Goal: Task Accomplishment & Management: Manage account settings

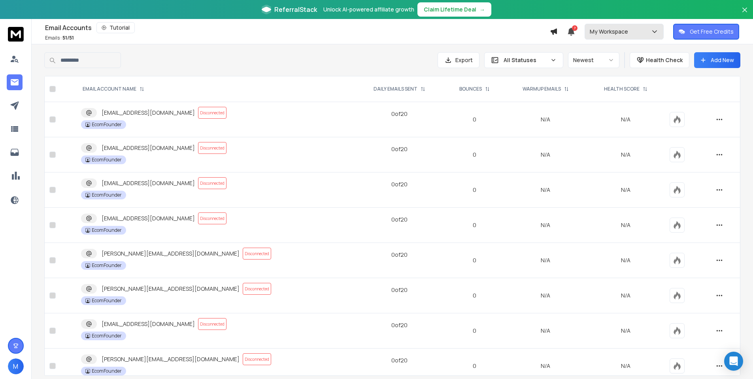
click at [620, 36] on button "My Workspace" at bounding box center [624, 32] width 79 height 16
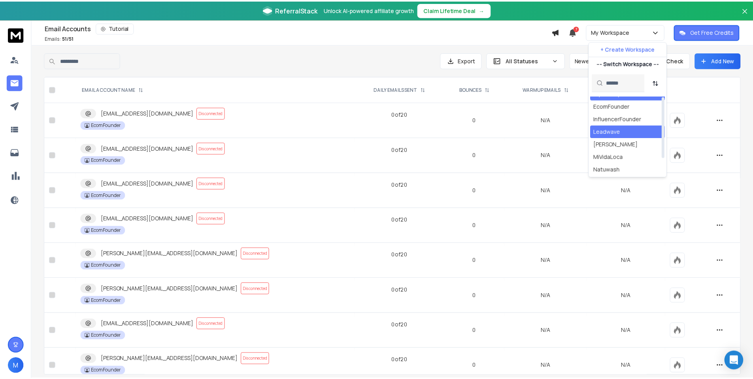
scroll to position [22, 0]
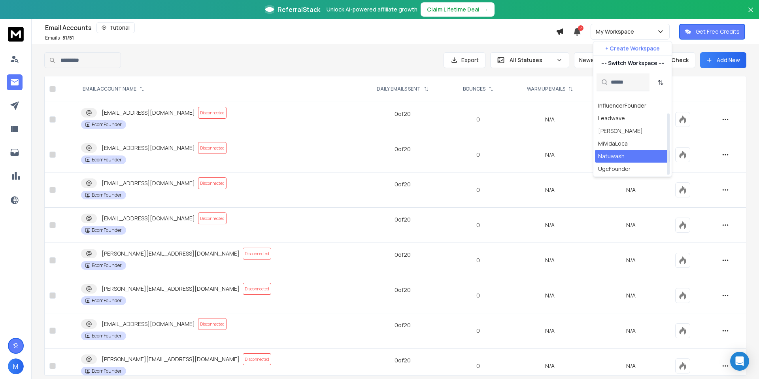
click at [626, 155] on div "Natuwash" at bounding box center [632, 156] width 75 height 13
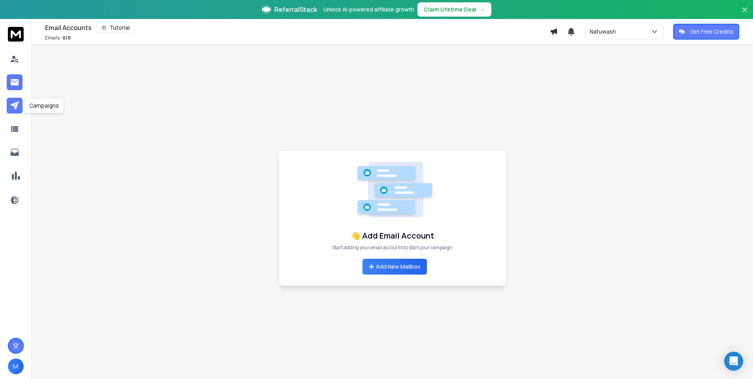
click at [17, 110] on icon at bounding box center [14, 105] width 9 height 9
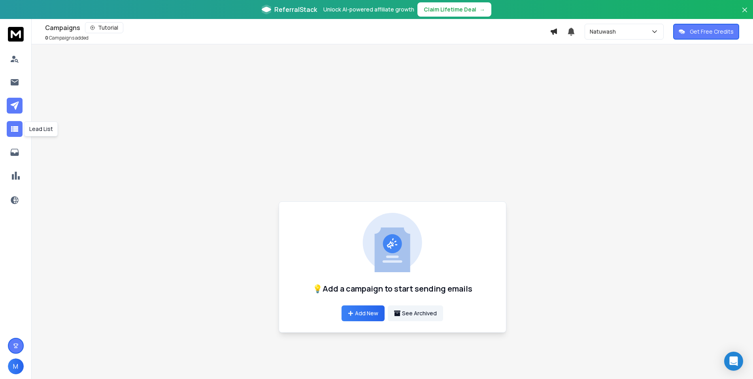
click at [11, 129] on icon at bounding box center [14, 129] width 7 height 6
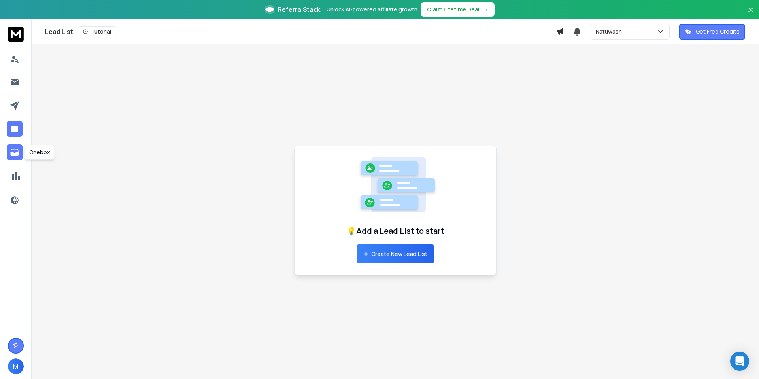
click at [9, 154] on link at bounding box center [15, 152] width 16 height 16
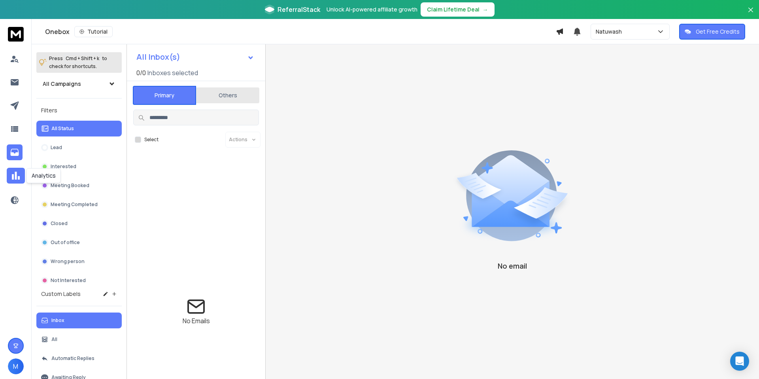
click at [12, 172] on icon at bounding box center [16, 176] width 12 height 12
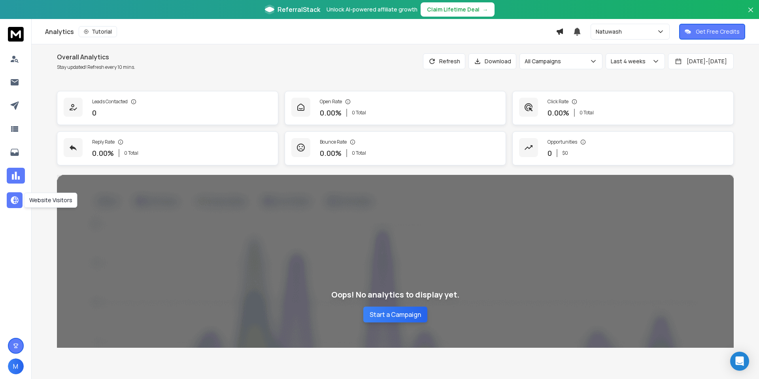
click at [11, 198] on icon at bounding box center [14, 199] width 9 height 9
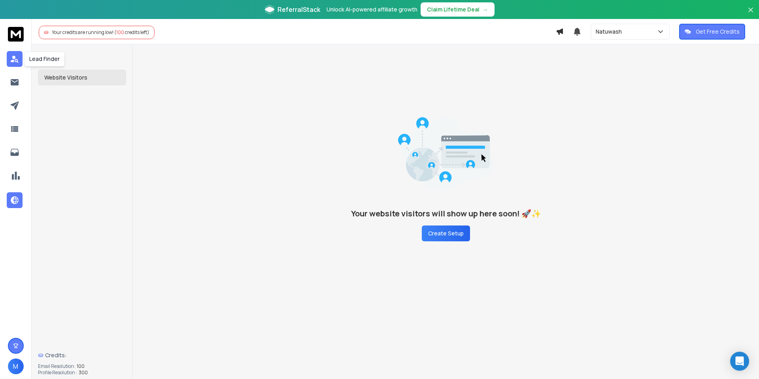
click at [10, 62] on icon at bounding box center [14, 58] width 9 height 9
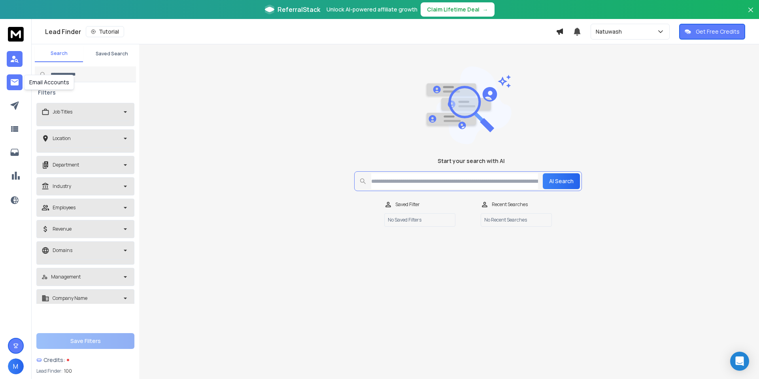
click at [11, 87] on link at bounding box center [15, 82] width 16 height 16
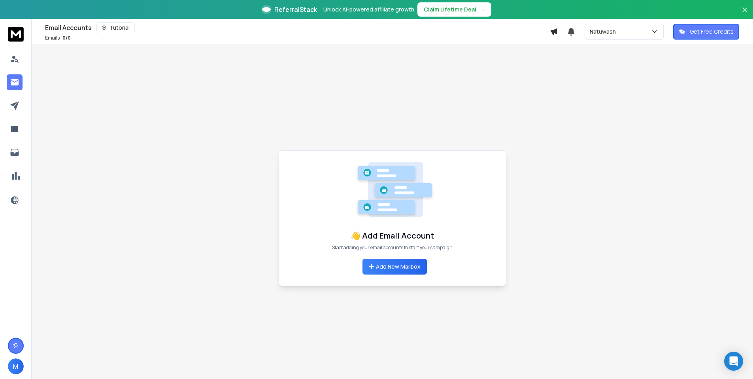
click at [11, 38] on icon at bounding box center [16, 34] width 16 height 15
click at [607, 37] on button "Natuwash" at bounding box center [624, 32] width 79 height 16
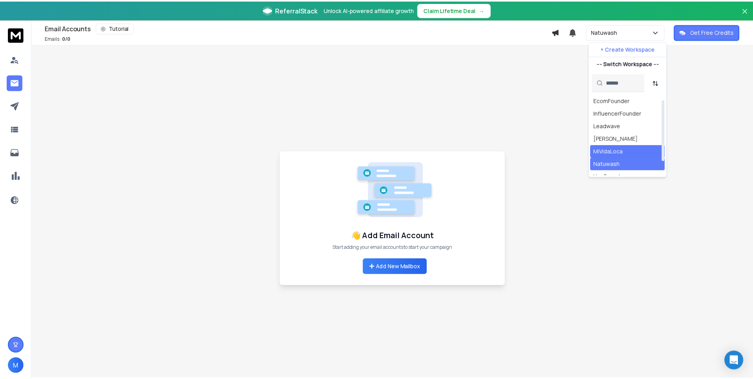
scroll to position [4, 0]
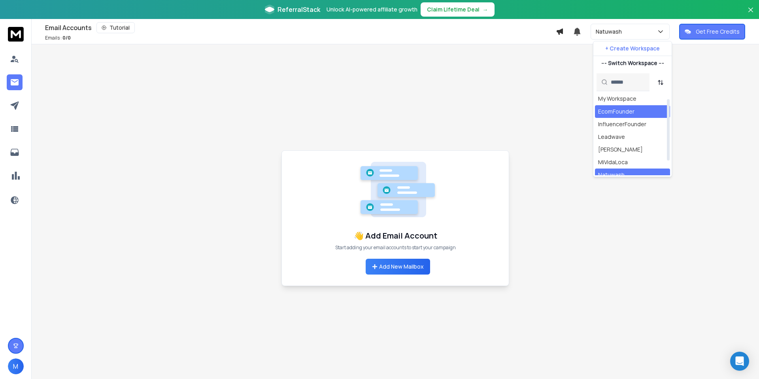
click at [620, 105] on div "EcomFounder" at bounding box center [632, 111] width 75 height 13
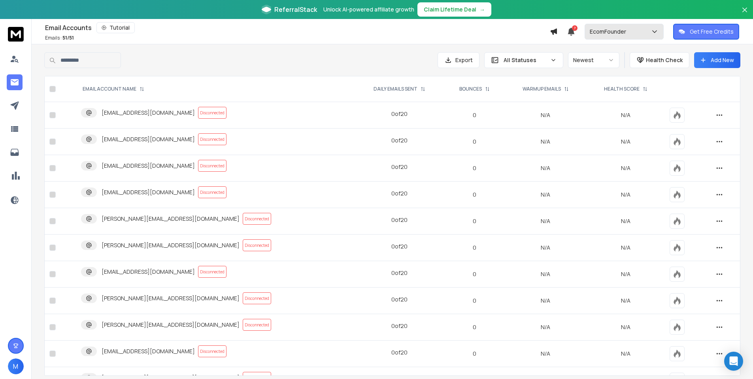
click at [647, 36] on button "EcomFounder" at bounding box center [624, 32] width 79 height 16
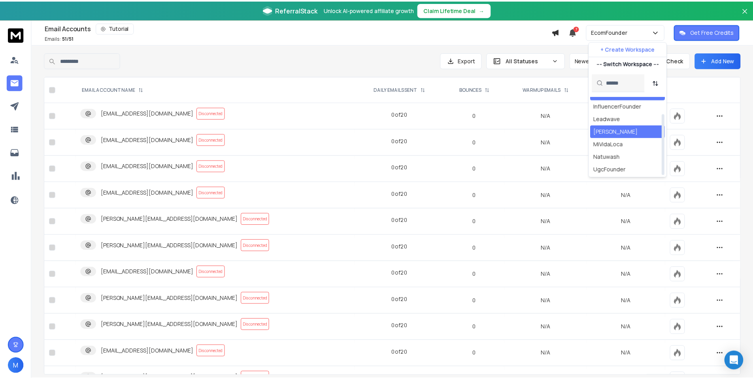
scroll to position [22, 0]
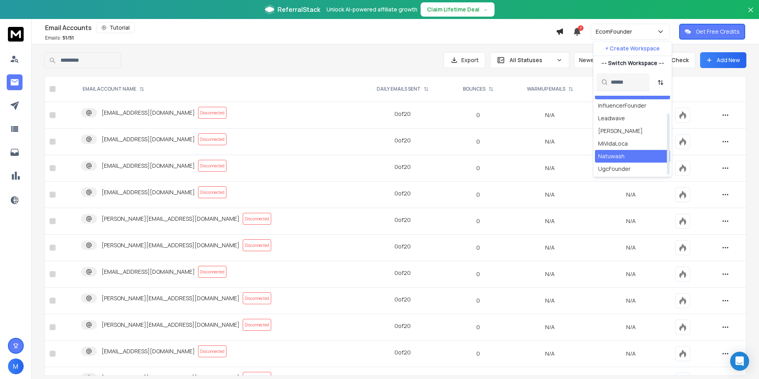
click at [629, 155] on div "Natuwash" at bounding box center [632, 156] width 75 height 13
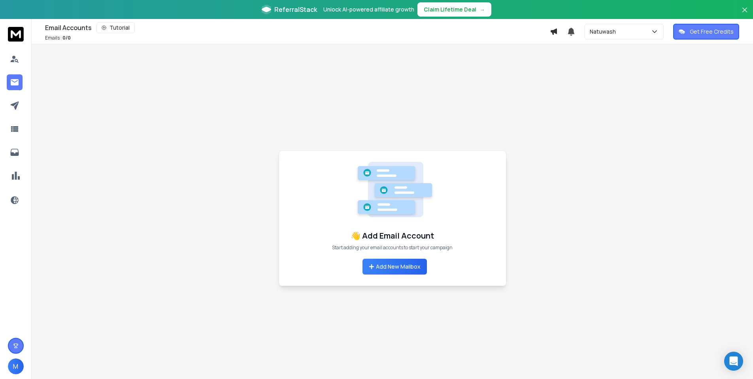
click at [401, 272] on button "Add New Mailbox" at bounding box center [395, 267] width 64 height 16
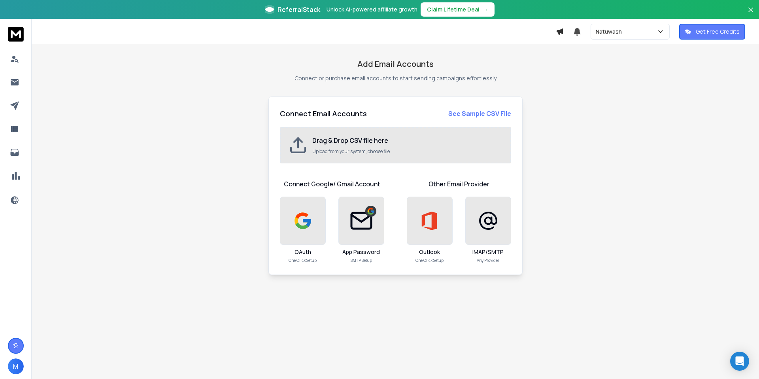
click at [300, 223] on icon at bounding box center [303, 221] width 20 height 24
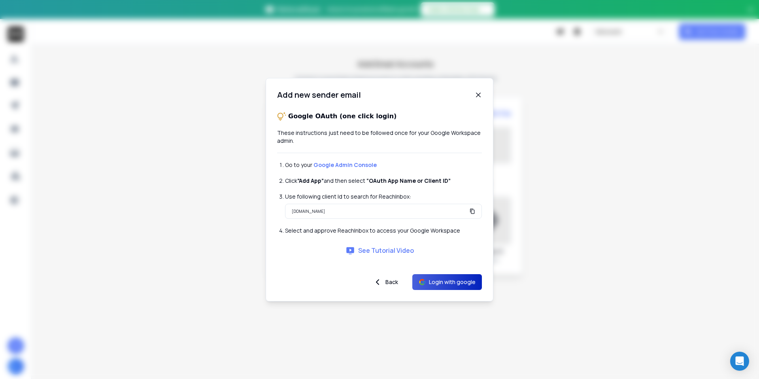
click at [476, 91] on icon at bounding box center [478, 94] width 7 height 7
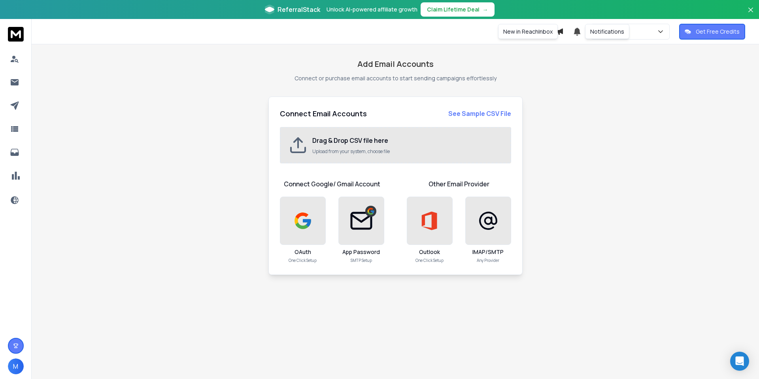
click at [586, 30] on div "Notifications" at bounding box center [607, 31] width 44 height 15
click at [581, 30] on icon at bounding box center [577, 32] width 8 height 8
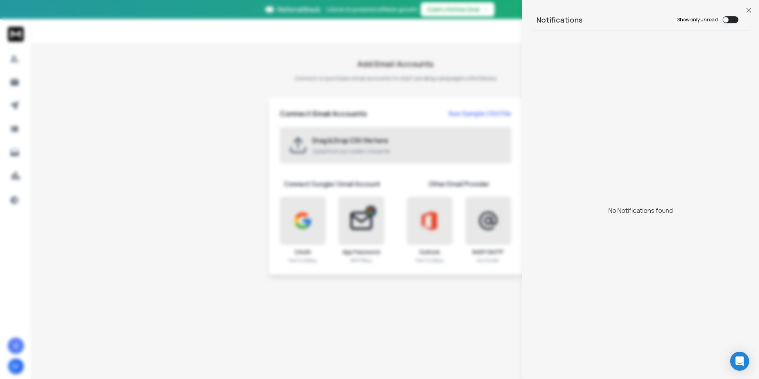
click at [740, 6] on div "Sheet Title Notifications Show only unread No Notifications found Close" at bounding box center [640, 189] width 237 height 379
click at [745, 8] on icon "button" at bounding box center [749, 10] width 8 height 8
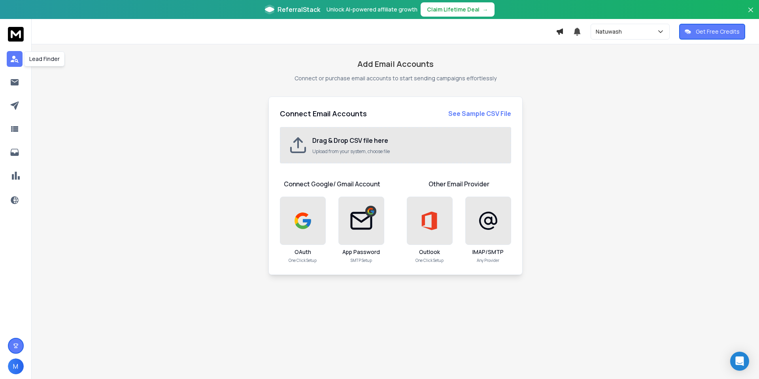
click at [19, 60] on link at bounding box center [15, 59] width 16 height 16
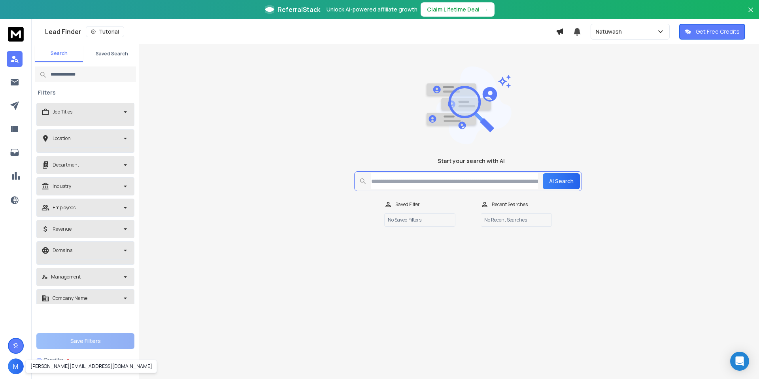
click at [15, 371] on span "M" at bounding box center [16, 366] width 16 height 16
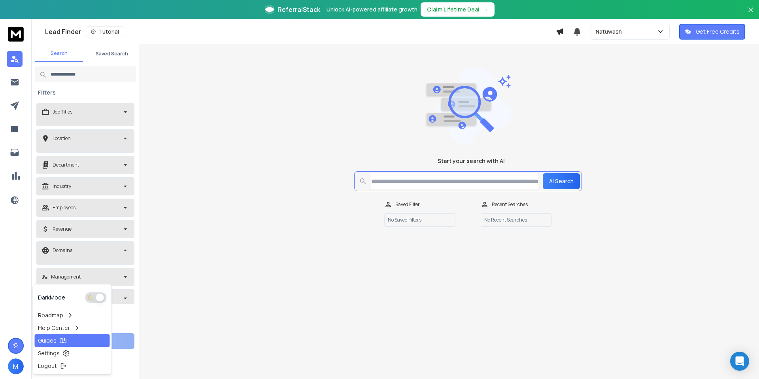
click at [68, 342] on link "Guides" at bounding box center [72, 340] width 75 height 13
click at [745, 356] on div "Open Intercom Messenger" at bounding box center [740, 361] width 21 height 21
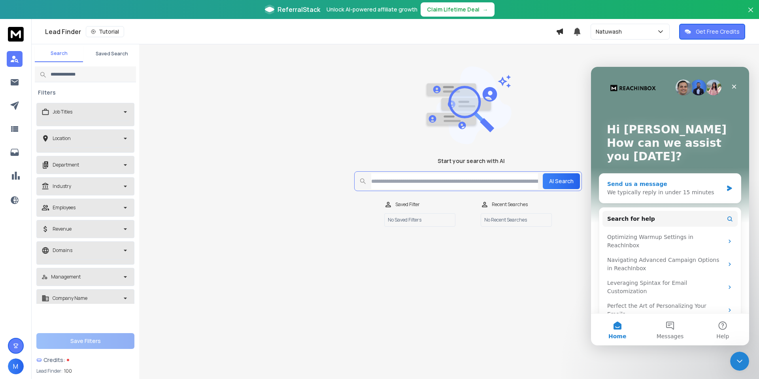
click at [617, 188] on div "We typically reply in under 15 minutes" at bounding box center [665, 192] width 116 height 8
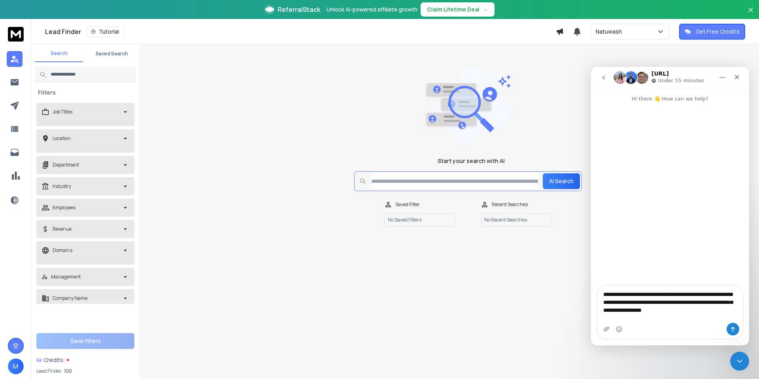
type textarea "**********"
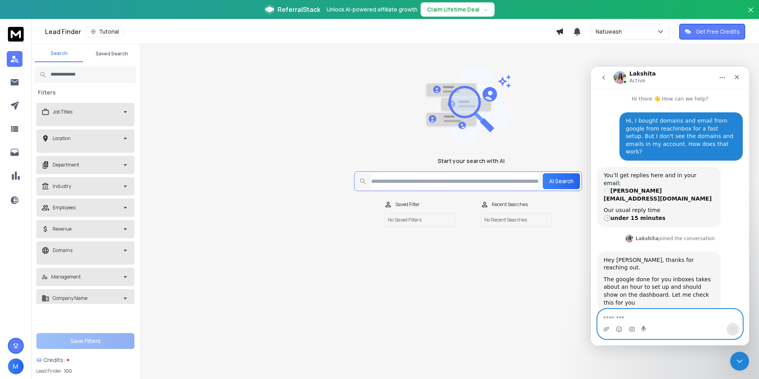
click at [629, 319] on textarea "Message…" at bounding box center [670, 315] width 145 height 13
type textarea "**********"
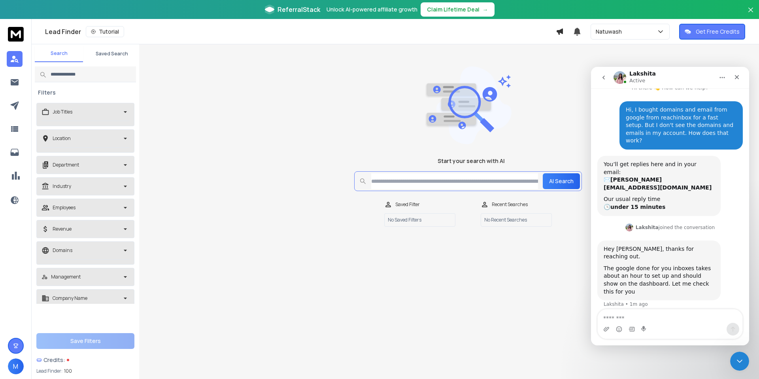
click at [603, 327] on div "Intercom messenger" at bounding box center [670, 329] width 145 height 13
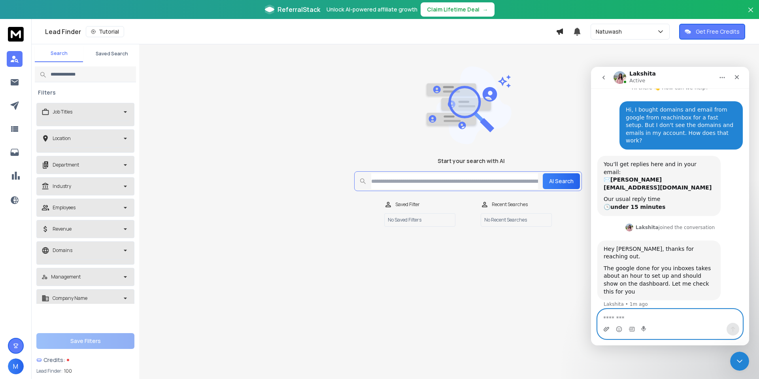
click at [604, 328] on icon "Upload attachment" at bounding box center [606, 329] width 6 height 6
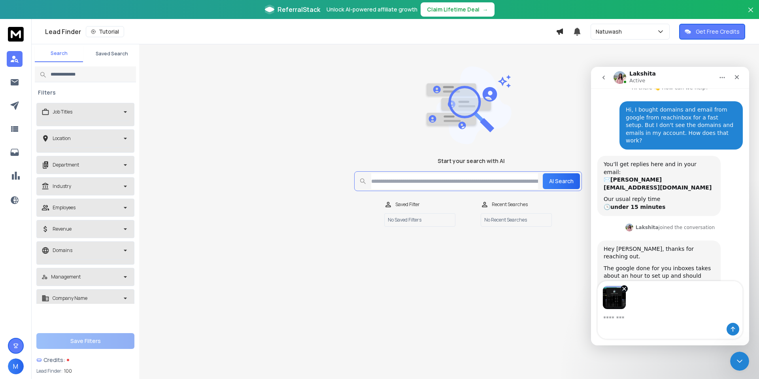
scroll to position [39, 0]
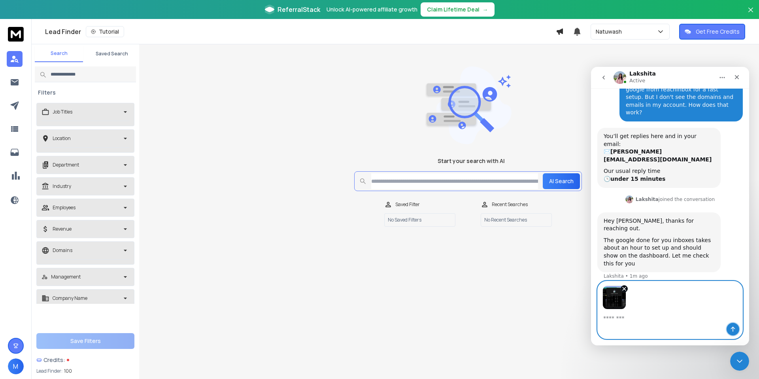
click at [730, 328] on icon "Send a message…" at bounding box center [733, 329] width 6 height 6
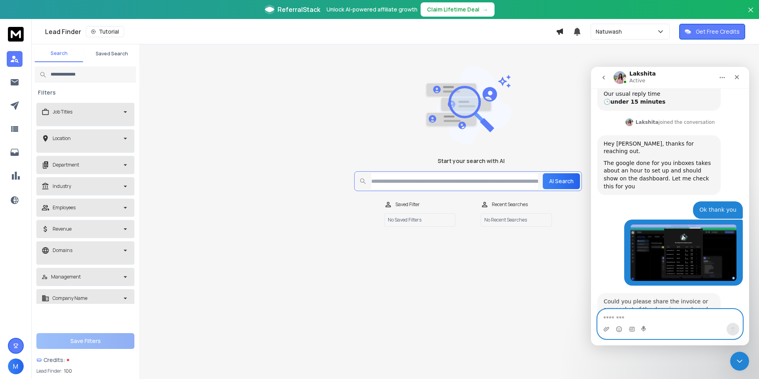
scroll to position [117, 0]
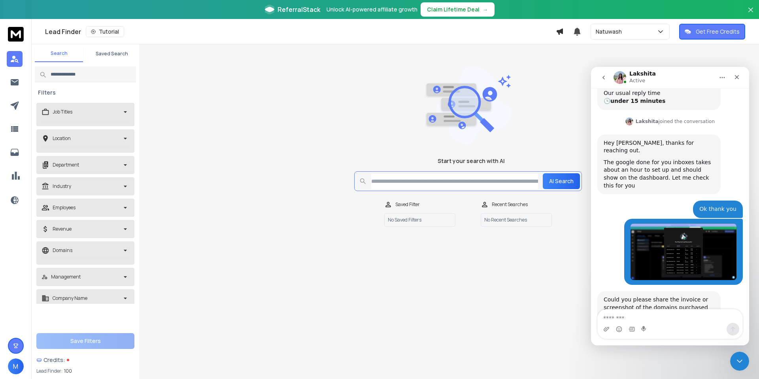
click at [14, 38] on icon at bounding box center [16, 34] width 16 height 15
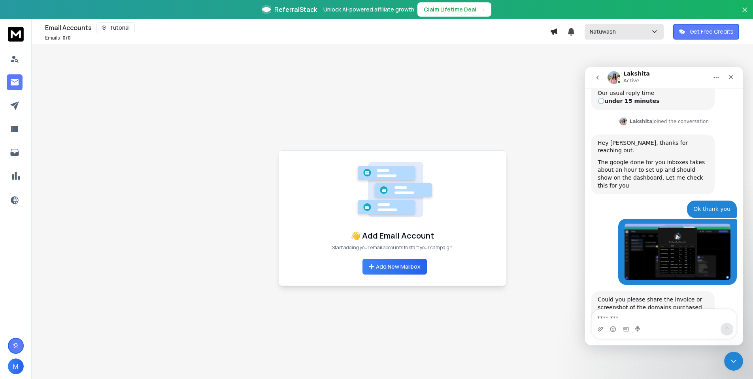
click at [638, 29] on div "Natuwash" at bounding box center [624, 32] width 69 height 8
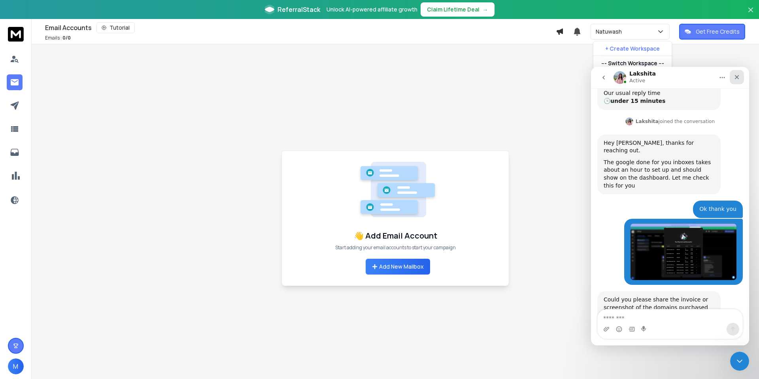
click at [737, 80] on div "Close" at bounding box center [737, 77] width 14 height 14
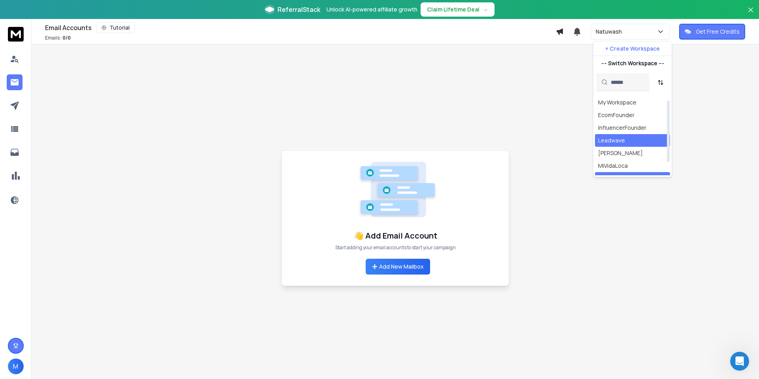
scroll to position [22, 0]
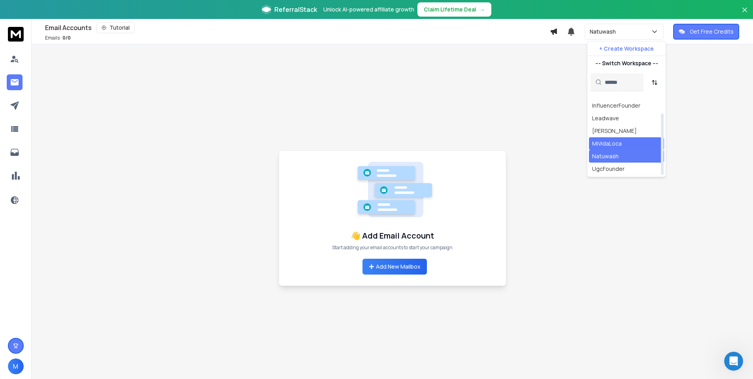
click at [526, 120] on div "👋 Add Email Account Start adding your email accounts to start your campaign Add…" at bounding box center [392, 217] width 696 height 331
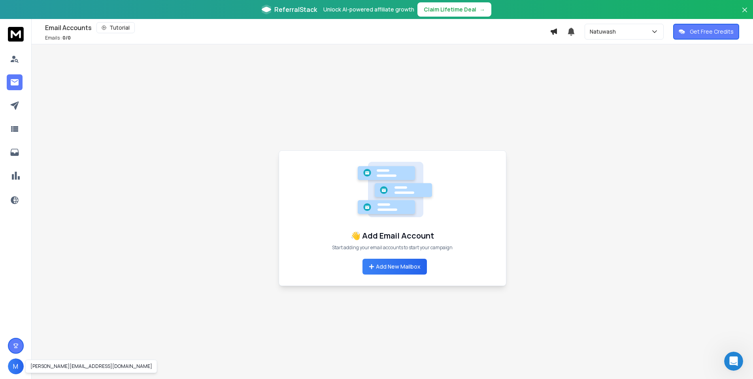
click at [12, 363] on span "M" at bounding box center [16, 366] width 16 height 16
click at [51, 356] on p "Settings" at bounding box center [49, 353] width 22 height 8
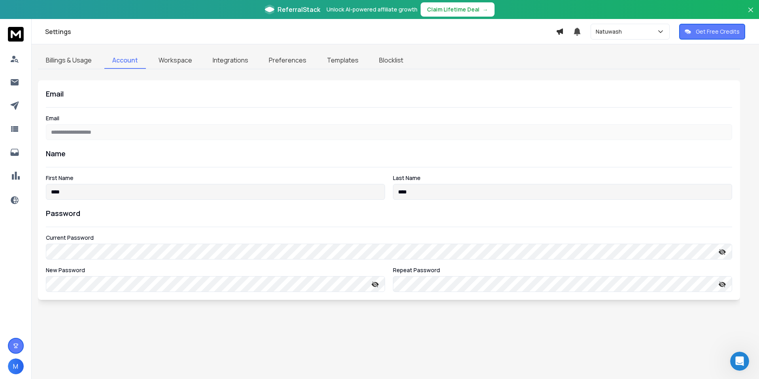
click at [177, 64] on link "Workspace" at bounding box center [175, 60] width 49 height 17
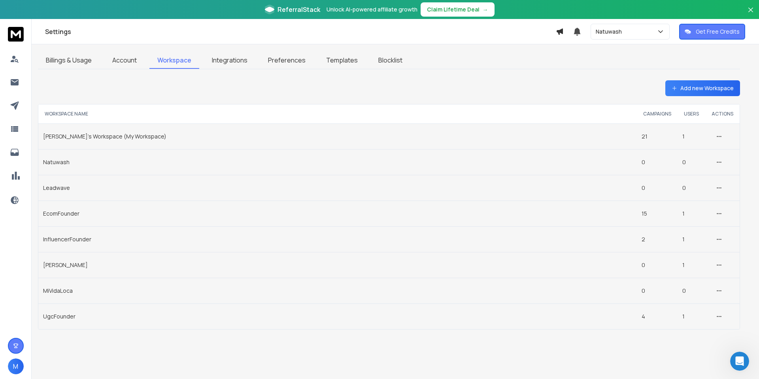
click at [231, 64] on link "Integrations" at bounding box center [229, 60] width 51 height 17
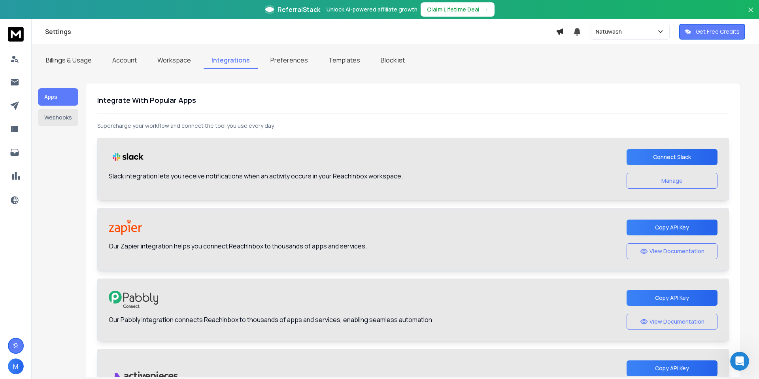
click at [276, 64] on link "Preferences" at bounding box center [289, 60] width 53 height 17
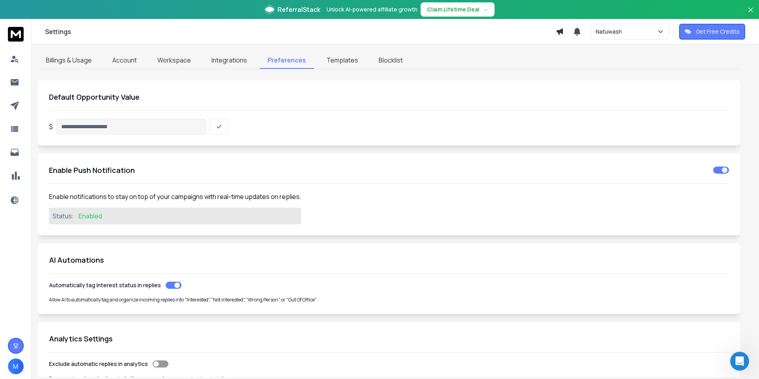
click at [351, 64] on link "Templates" at bounding box center [342, 60] width 47 height 17
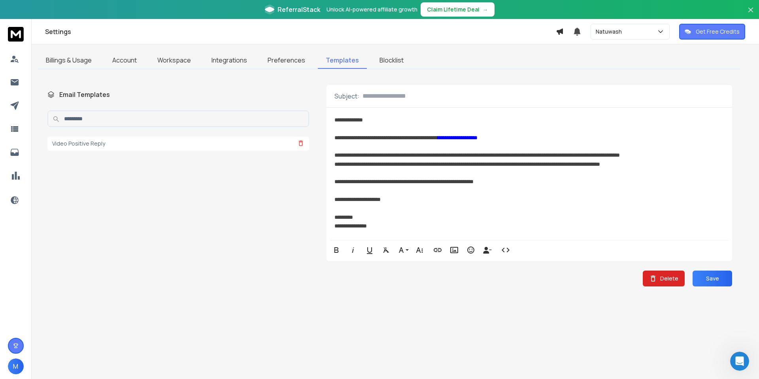
click at [388, 61] on link "Blocklist" at bounding box center [392, 60] width 40 height 17
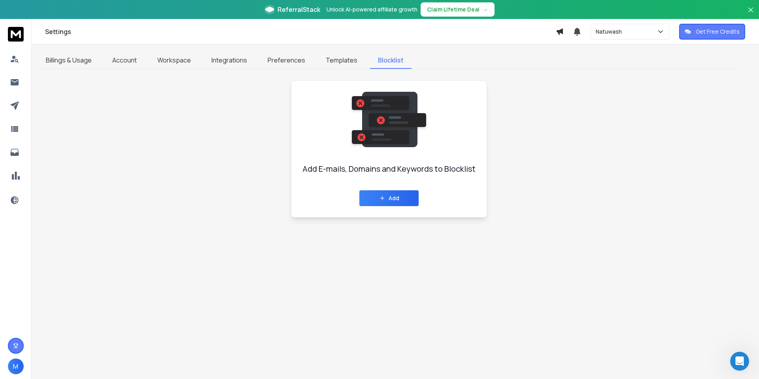
click at [172, 63] on link "Workspace" at bounding box center [173, 60] width 49 height 17
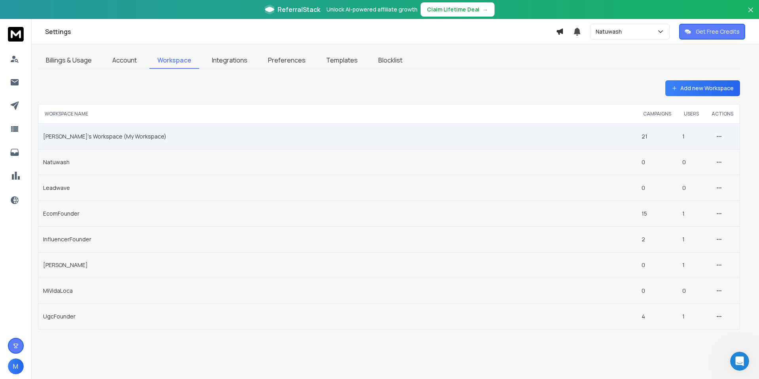
click at [112, 137] on td "Mike's Workspace (My Workspace)" at bounding box center [337, 136] width 599 height 26
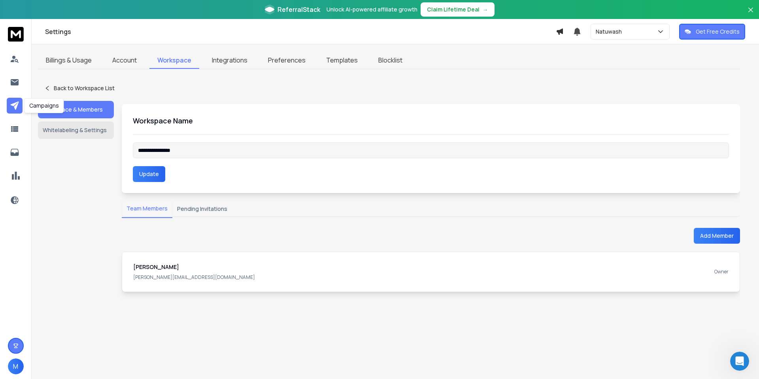
click at [19, 104] on icon at bounding box center [14, 105] width 9 height 9
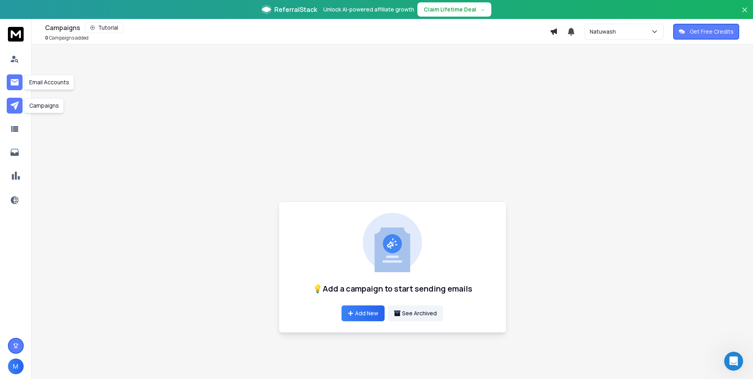
click at [15, 83] on icon at bounding box center [15, 82] width 8 height 6
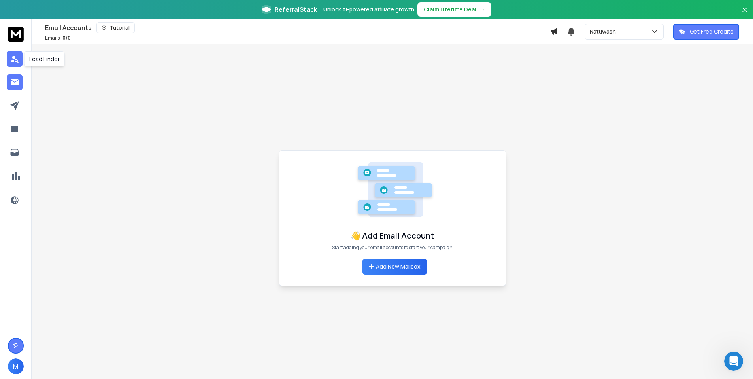
click at [15, 62] on icon at bounding box center [14, 58] width 9 height 9
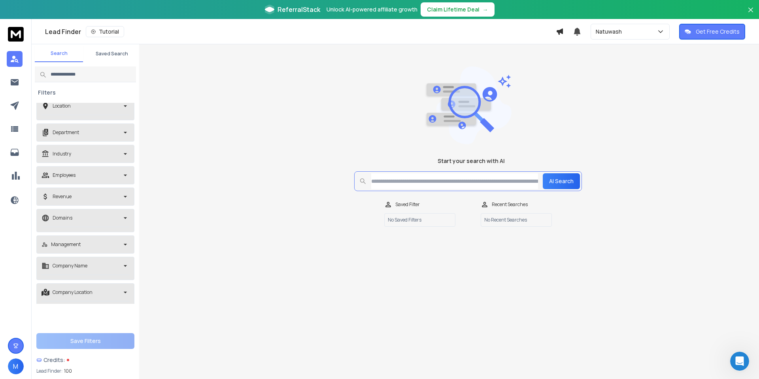
scroll to position [35, 0]
click at [17, 36] on icon at bounding box center [16, 34] width 16 height 15
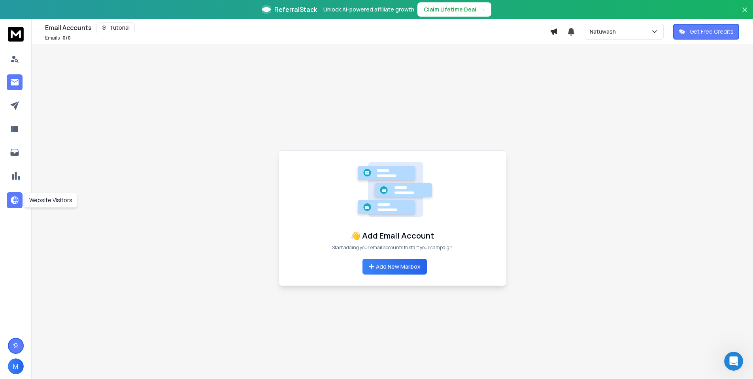
click at [15, 204] on icon at bounding box center [15, 200] width 8 height 8
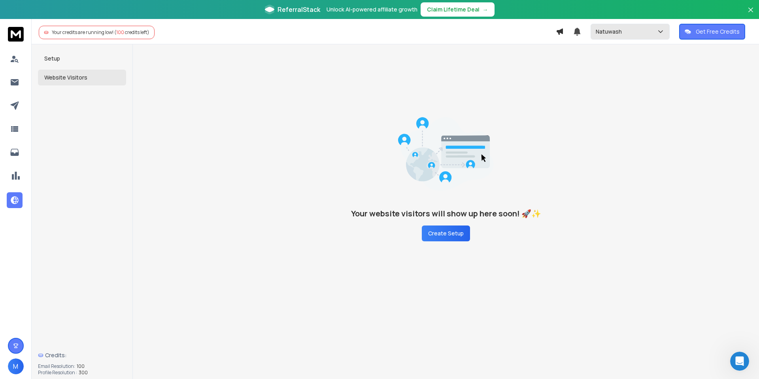
click at [634, 33] on div "Natuwash" at bounding box center [630, 32] width 69 height 8
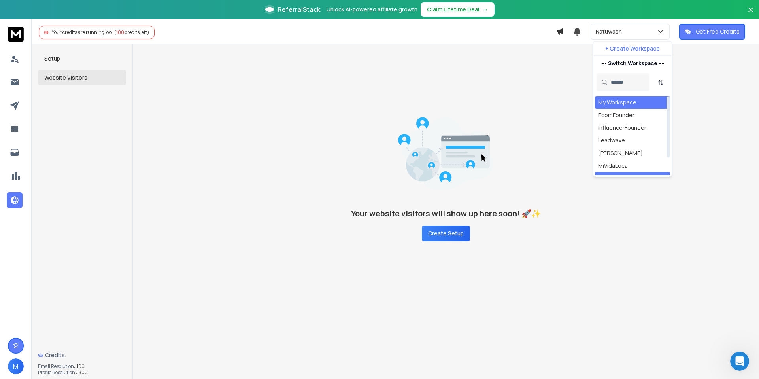
click at [628, 105] on div "My Workspace" at bounding box center [617, 102] width 38 height 8
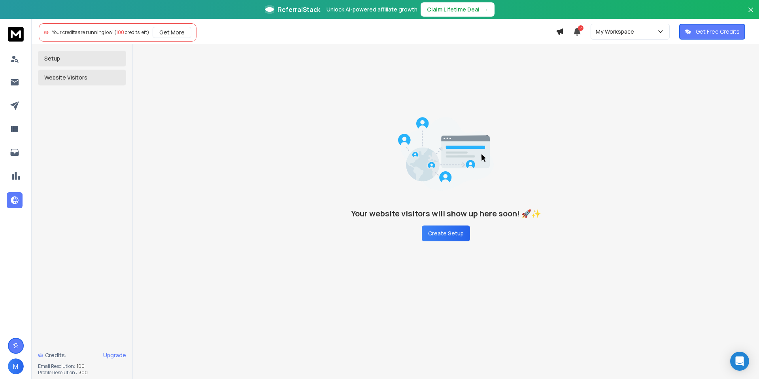
click at [53, 61] on button "Setup" at bounding box center [82, 59] width 88 height 16
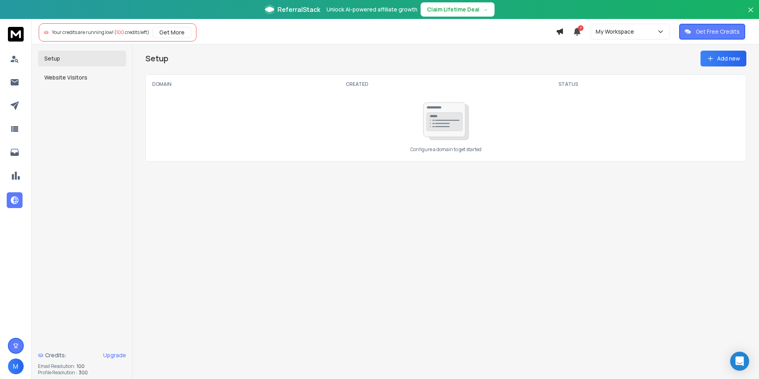
click at [717, 61] on button "Add new" at bounding box center [724, 59] width 46 height 16
click at [20, 177] on icon at bounding box center [16, 176] width 12 height 12
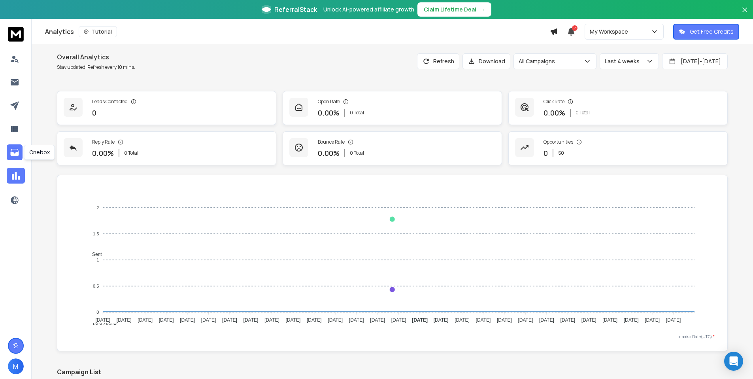
click at [14, 149] on icon at bounding box center [14, 152] width 8 height 7
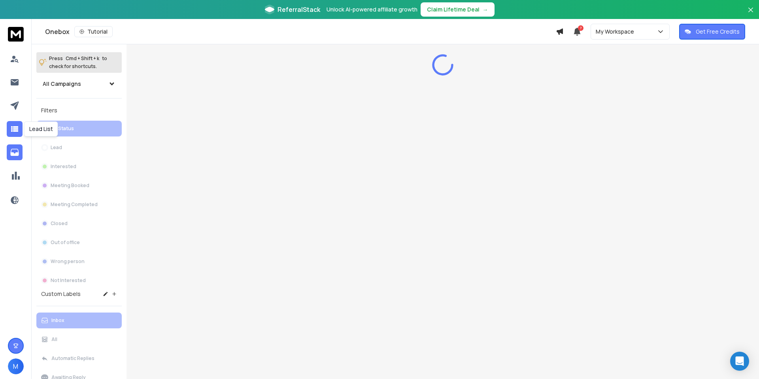
click at [7, 127] on link at bounding box center [15, 129] width 16 height 16
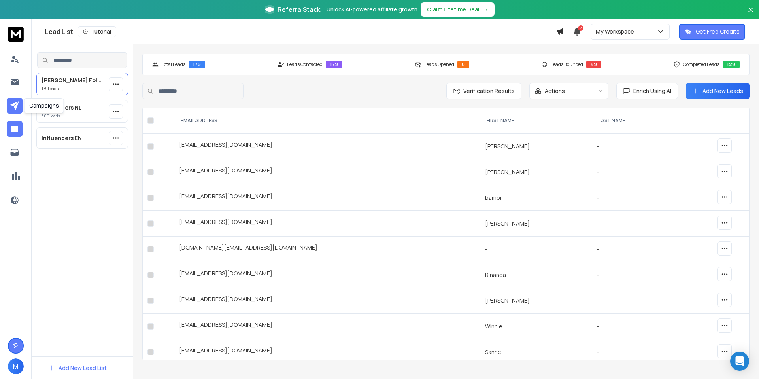
click at [11, 105] on icon at bounding box center [14, 105] width 9 height 9
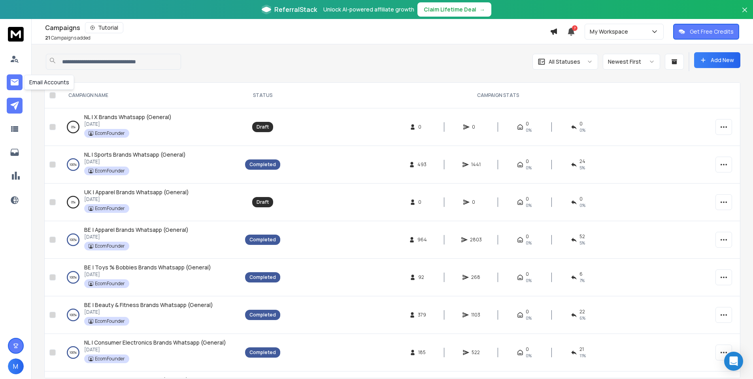
click at [12, 81] on icon at bounding box center [14, 82] width 9 height 9
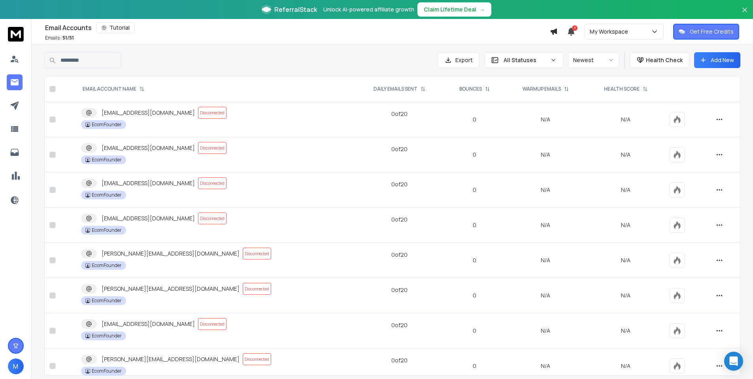
click at [730, 54] on button "Add New" at bounding box center [717, 60] width 46 height 16
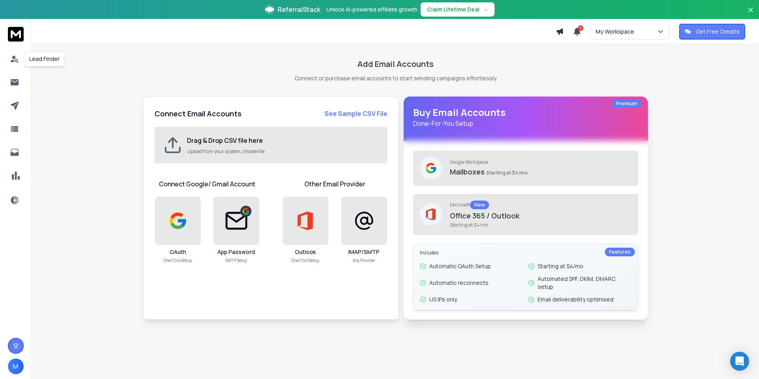
click at [6, 55] on div "M" at bounding box center [16, 200] width 32 height 363
click at [10, 57] on icon at bounding box center [14, 58] width 9 height 9
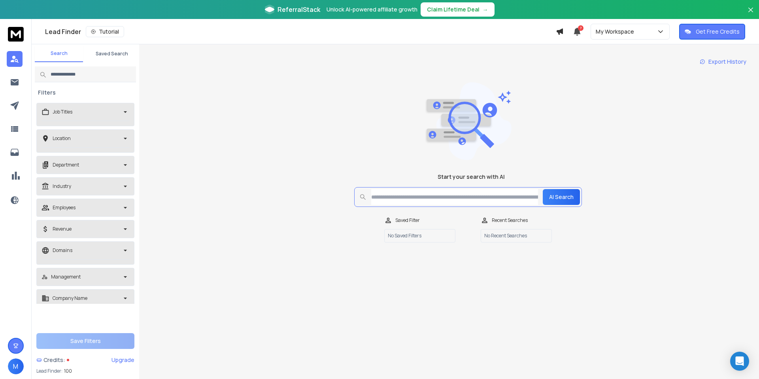
click at [17, 35] on icon at bounding box center [16, 34] width 16 height 15
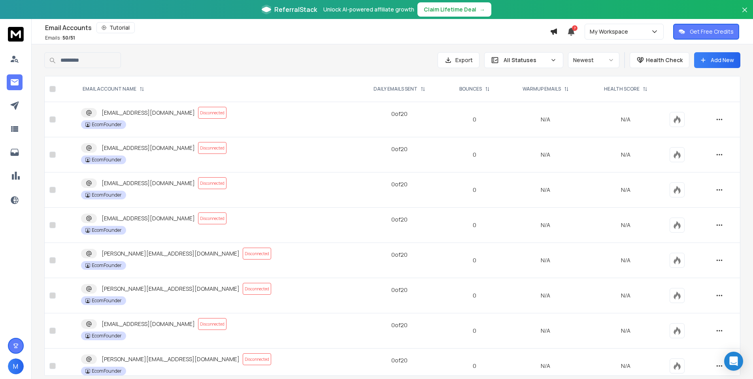
click at [16, 35] on icon at bounding box center [16, 34] width 16 height 15
click at [639, 34] on div "My Workspace" at bounding box center [624, 32] width 69 height 8
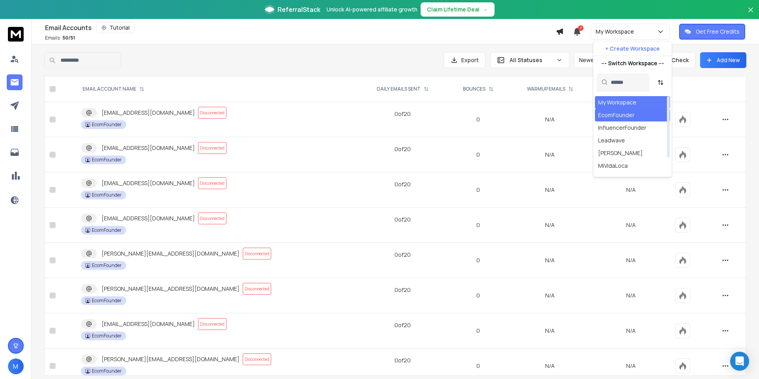
click at [615, 111] on div "EcomFounder" at bounding box center [616, 115] width 36 height 8
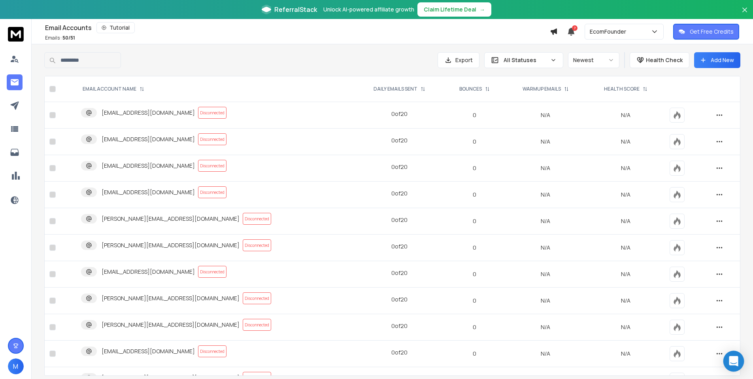
click at [739, 364] on div "Open Intercom Messenger" at bounding box center [734, 361] width 21 height 21
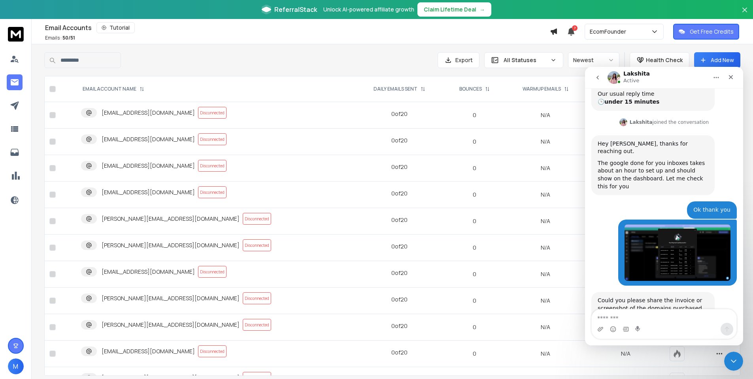
scroll to position [117, 0]
drag, startPoint x: 608, startPoint y: 284, endPoint x: 694, endPoint y: 285, distance: 85.8
click at [694, 296] on div "Could you please share the invoice or screenshot of the domains purchased from …" at bounding box center [653, 311] width 111 height 31
copy div ""Domains & accounts" dashboard"
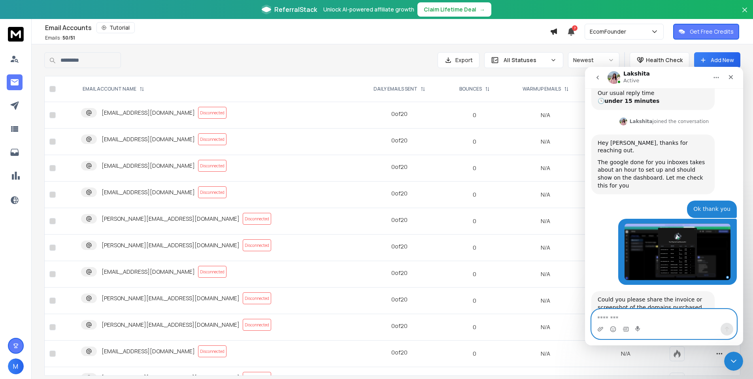
click at [612, 320] on textarea "Message…" at bounding box center [664, 315] width 145 height 13
type textarea "**********"
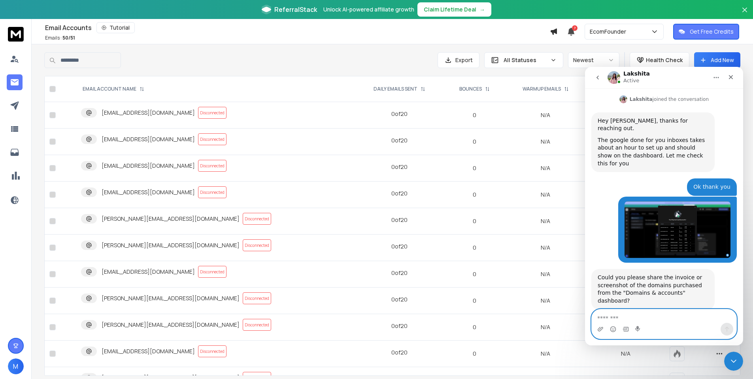
scroll to position [141, 0]
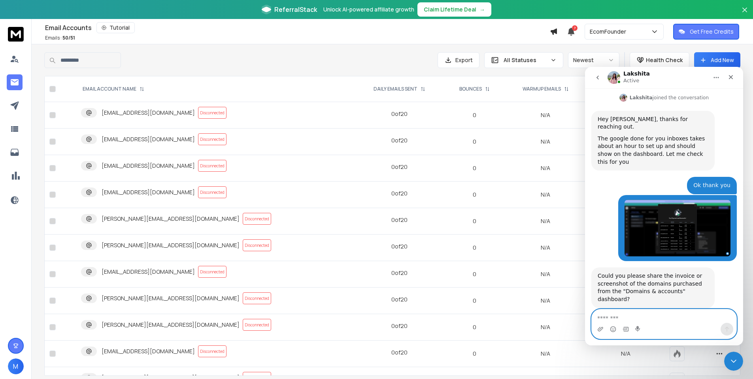
paste textarea "**********"
type textarea "**********"
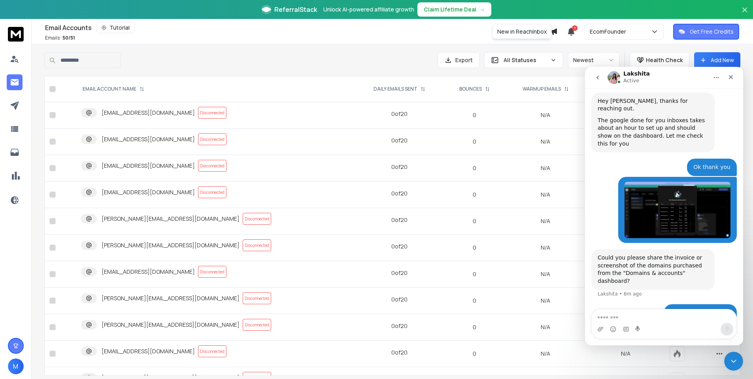
click at [552, 30] on icon at bounding box center [554, 32] width 8 height 8
click at [11, 33] on icon at bounding box center [16, 34] width 16 height 15
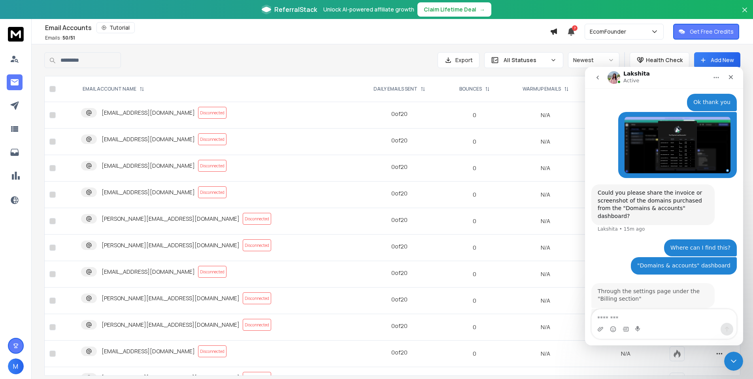
scroll to position [232, 0]
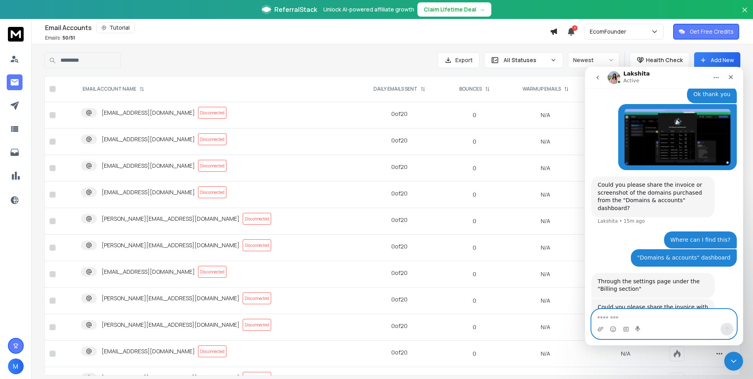
click at [624, 317] on textarea "Message…" at bounding box center [664, 315] width 145 height 13
type textarea "**********"
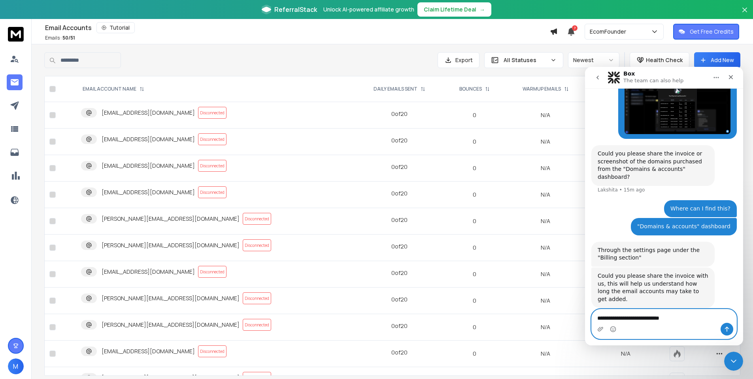
type textarea "**********"
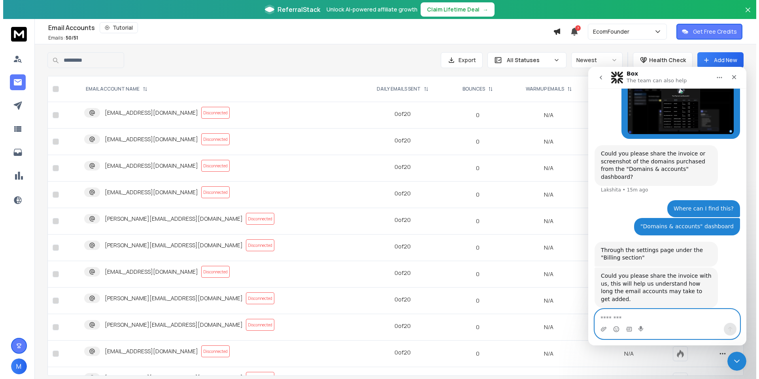
scroll to position [281, 0]
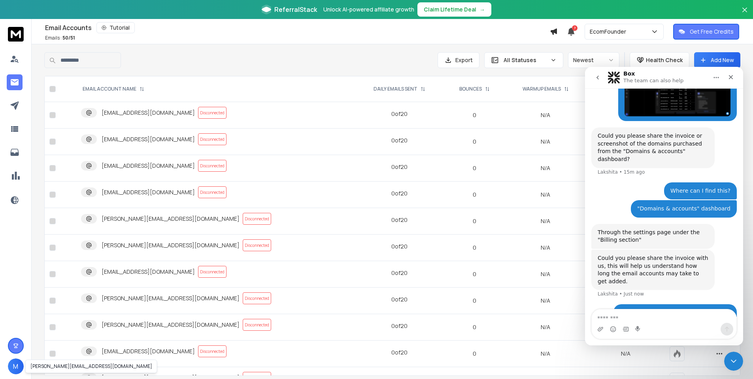
click at [17, 366] on span "M" at bounding box center [16, 366] width 16 height 16
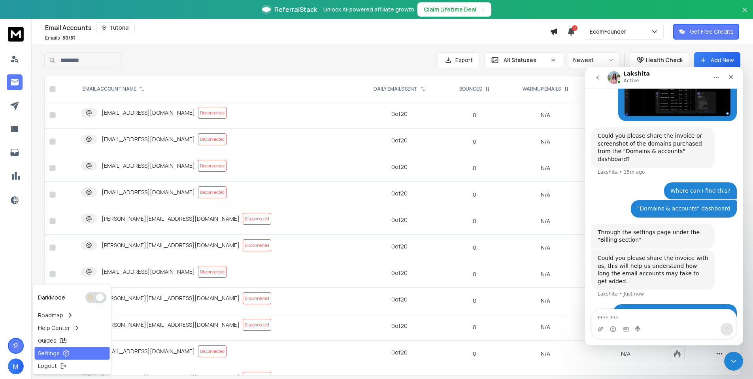
click at [54, 354] on p "Settings" at bounding box center [49, 353] width 22 height 8
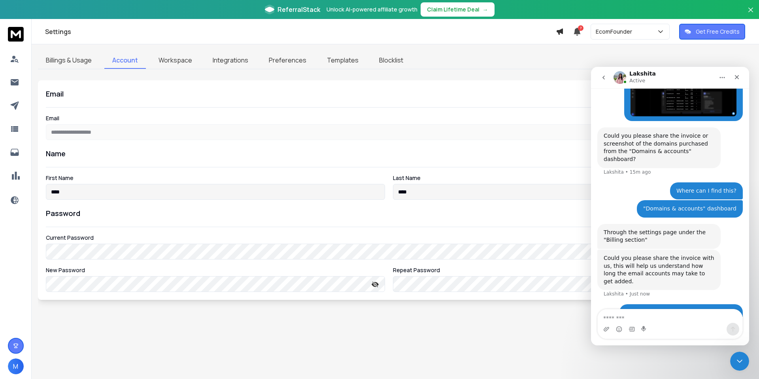
click at [75, 62] on link "Billings & Usage" at bounding box center [69, 60] width 62 height 17
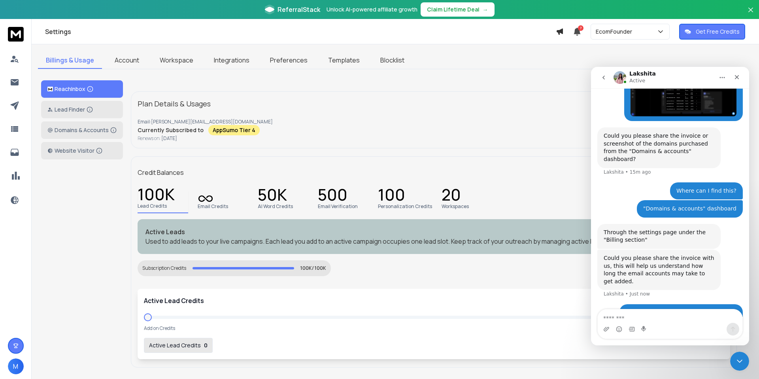
click at [86, 126] on button "Domains & Accounts" at bounding box center [82, 129] width 82 height 17
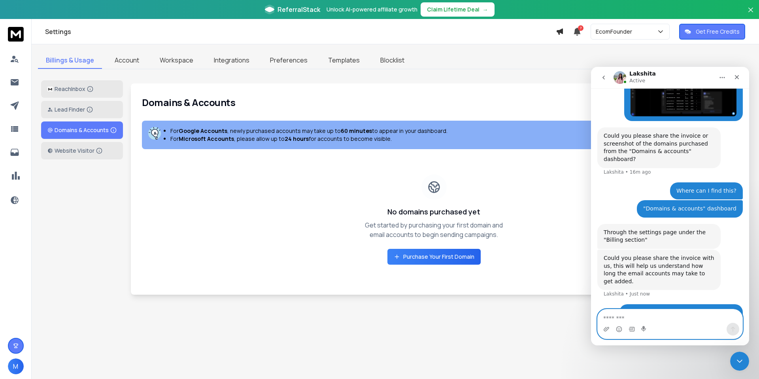
click at [621, 320] on textarea "Message…" at bounding box center [670, 315] width 145 height 13
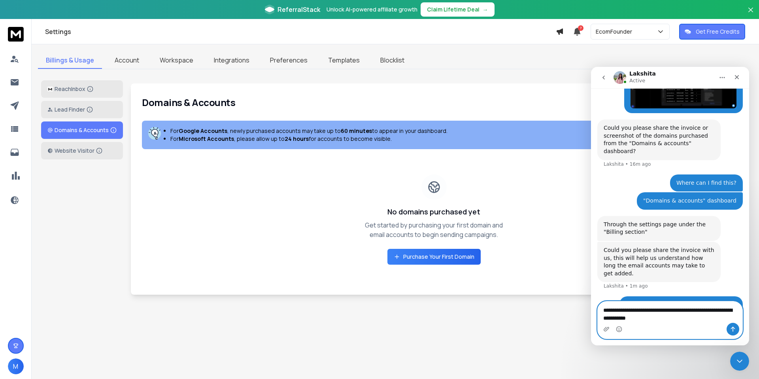
type textarea "**********"
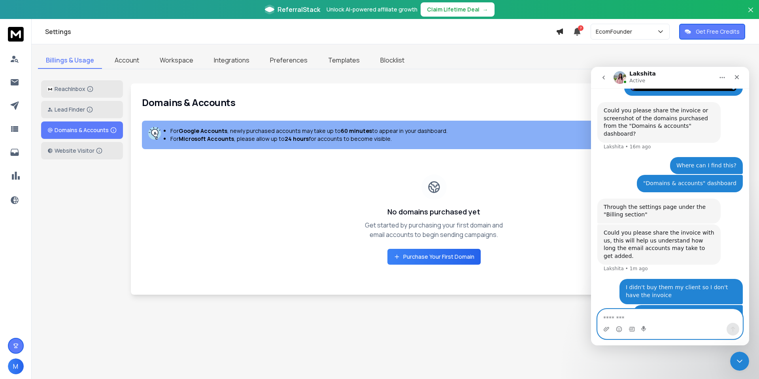
scroll to position [307, 0]
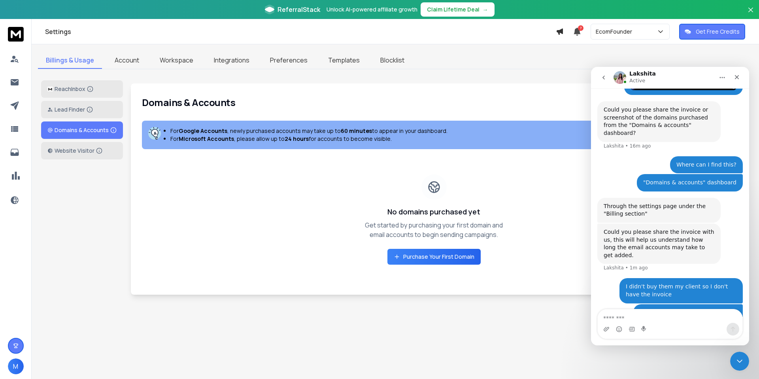
click at [79, 87] on button "ReachInbox" at bounding box center [82, 88] width 82 height 17
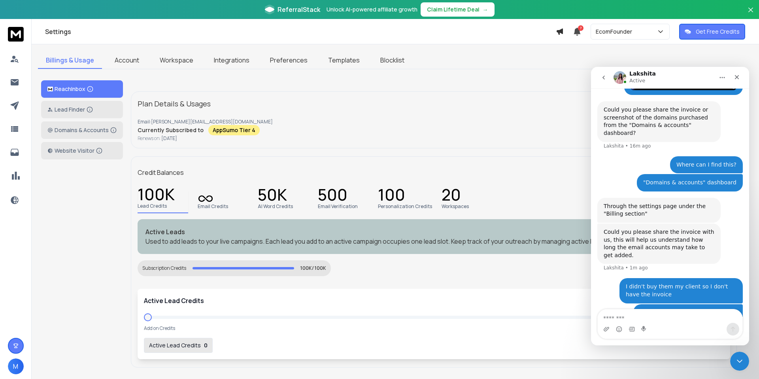
click at [74, 112] on button "Lead Finder" at bounding box center [82, 109] width 82 height 17
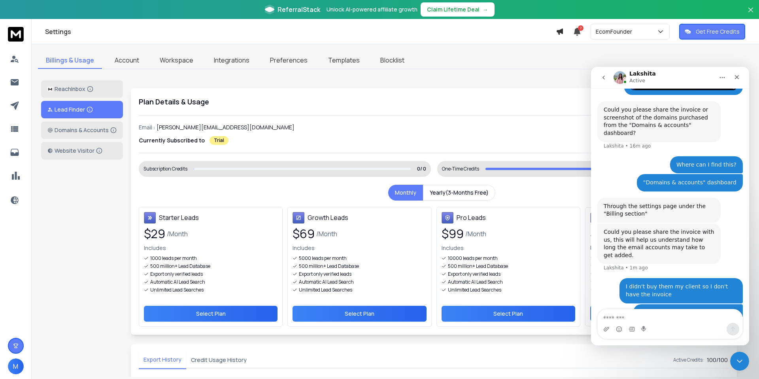
click at [74, 127] on button "Domains & Accounts" at bounding box center [82, 129] width 82 height 17
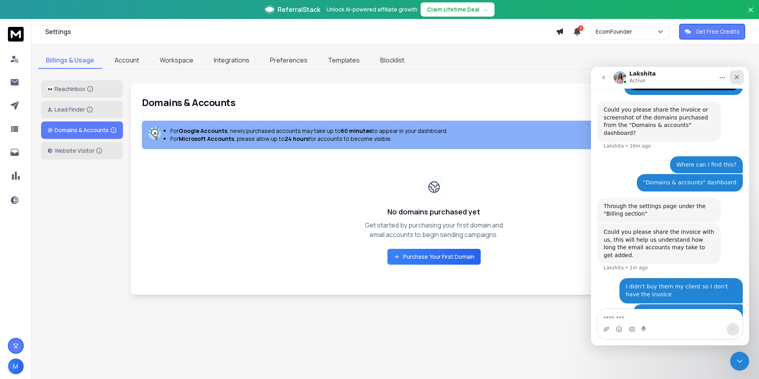
click at [741, 81] on div "Close" at bounding box center [737, 77] width 14 height 14
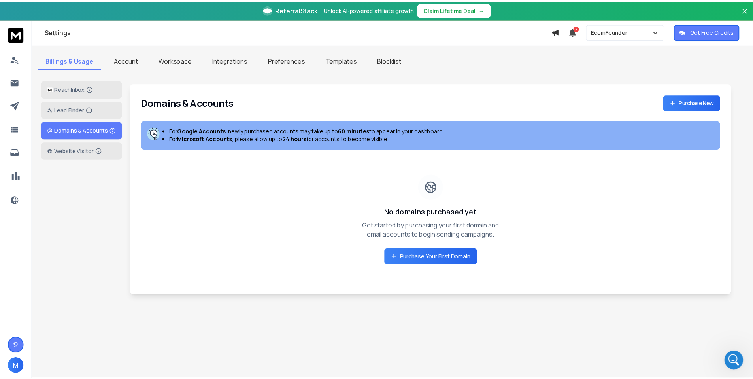
scroll to position [299, 0]
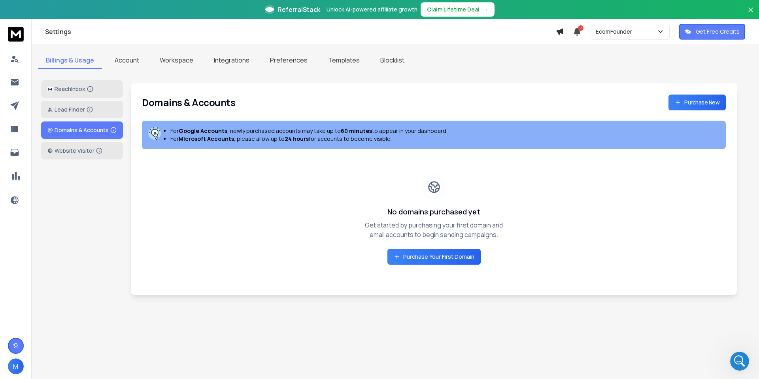
click at [428, 254] on link "Purchase Your First Domain" at bounding box center [434, 257] width 93 height 16
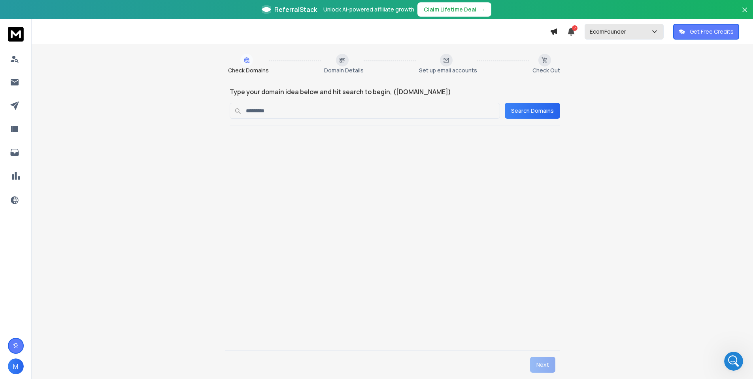
click at [626, 32] on p "EcomFounder" at bounding box center [610, 32] width 40 height 8
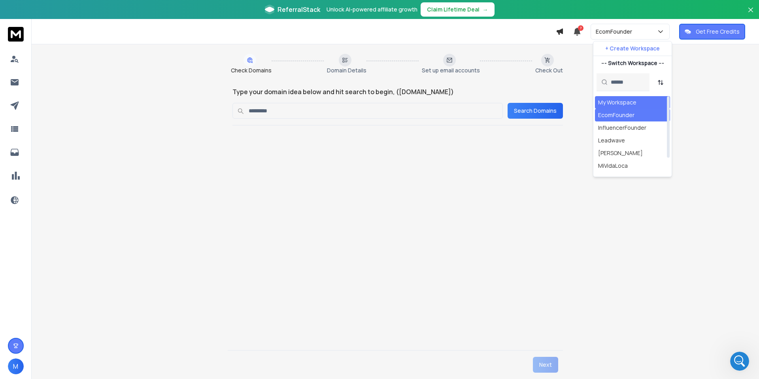
click at [632, 104] on div "My Workspace" at bounding box center [617, 102] width 38 height 8
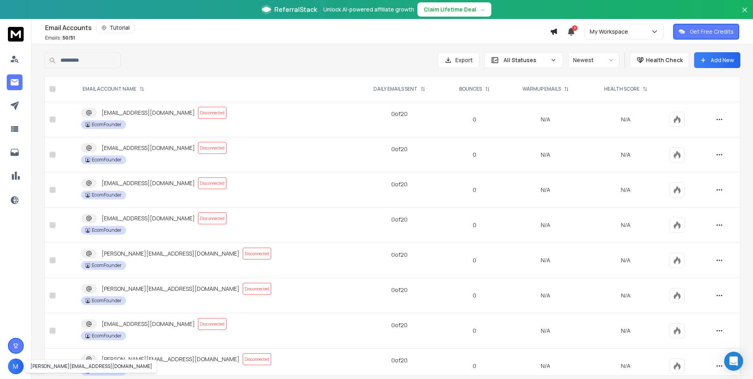
click at [14, 368] on span "M" at bounding box center [16, 366] width 16 height 16
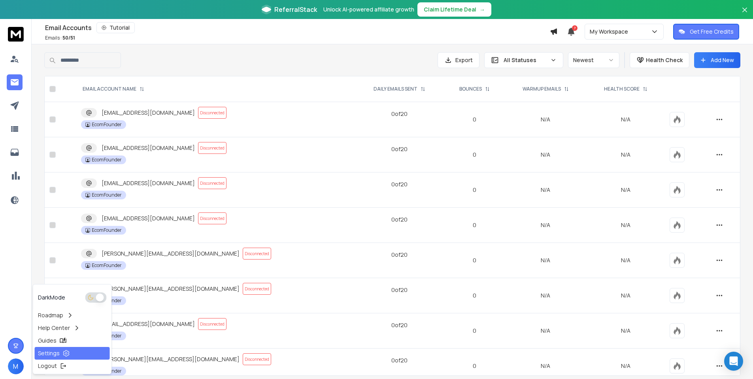
click at [50, 349] on p "Settings" at bounding box center [49, 353] width 22 height 8
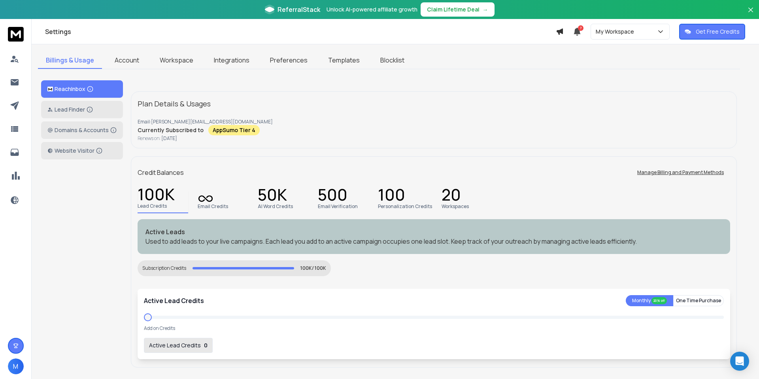
click at [72, 125] on button "Domains & Accounts" at bounding box center [82, 129] width 82 height 17
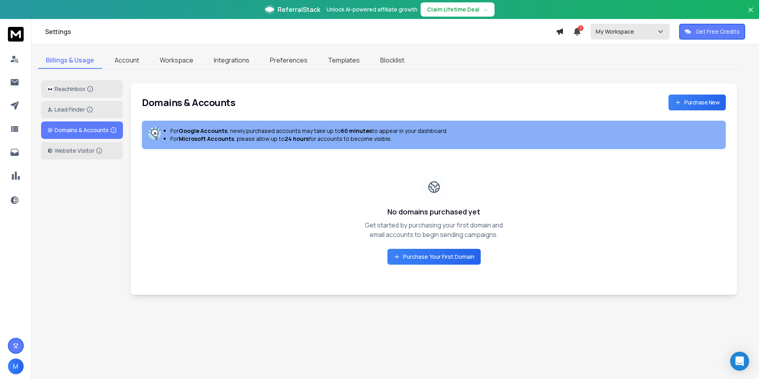
click at [627, 30] on p "My Workspace" at bounding box center [617, 32] width 42 height 8
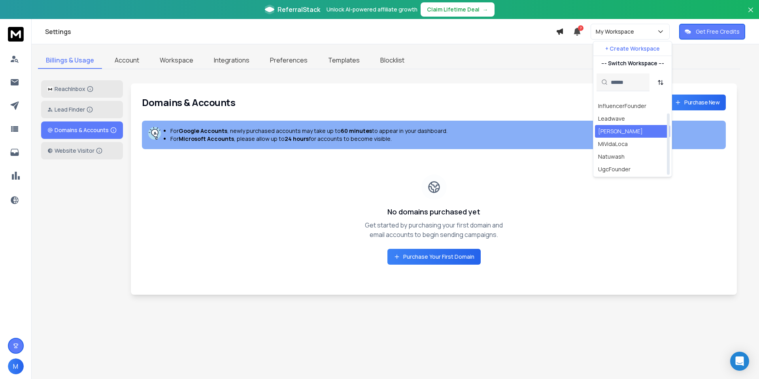
scroll to position [22, 0]
click at [628, 157] on div "Natuwash" at bounding box center [632, 156] width 75 height 13
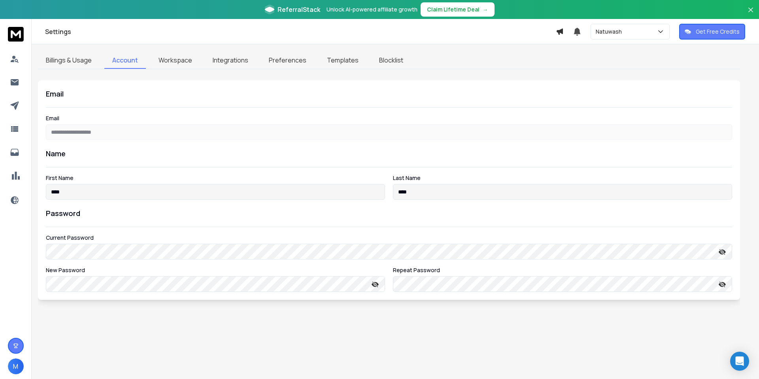
click at [83, 60] on link "Billings & Usage" at bounding box center [69, 60] width 62 height 17
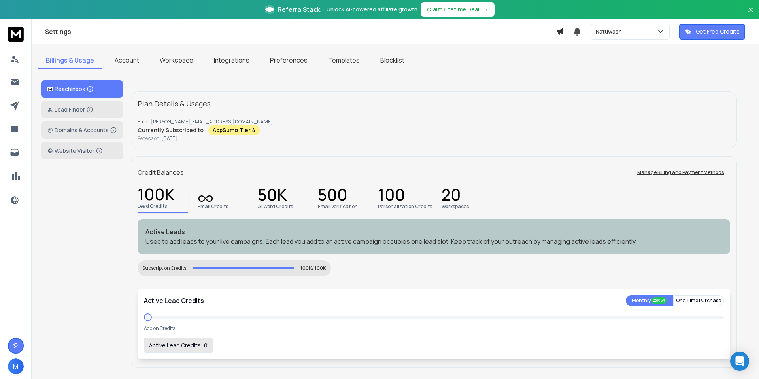
click at [84, 129] on button "Domains & Accounts" at bounding box center [82, 129] width 82 height 17
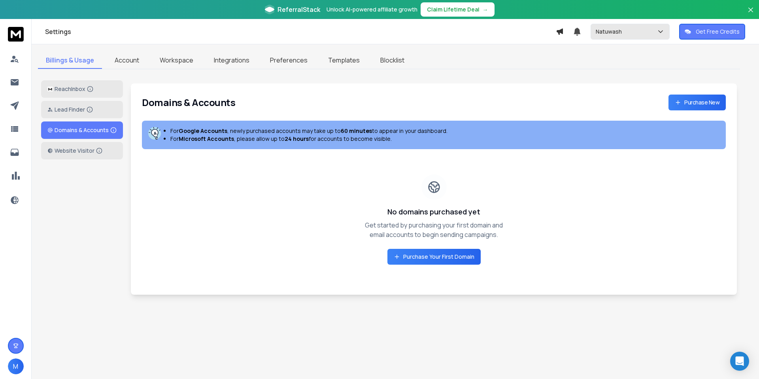
click at [631, 32] on div "Natuwash" at bounding box center [630, 32] width 69 height 8
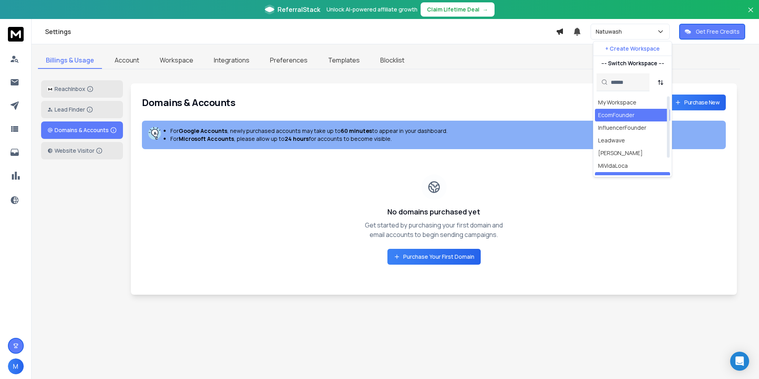
click at [630, 111] on div "EcomFounder" at bounding box center [616, 115] width 36 height 8
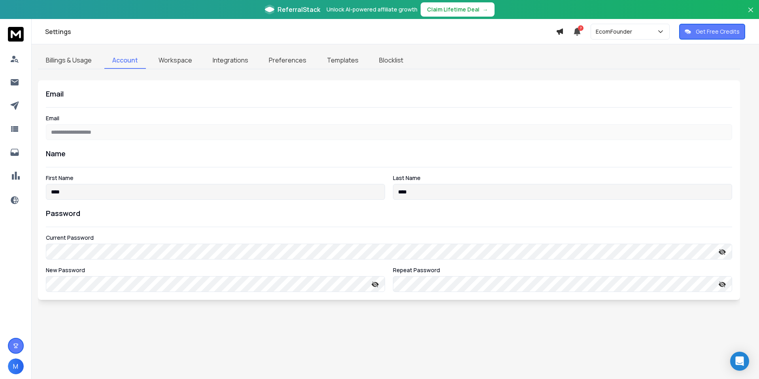
click at [67, 52] on div "**********" at bounding box center [396, 214] width 728 height 340
click at [67, 66] on link "Billings & Usage" at bounding box center [69, 60] width 62 height 17
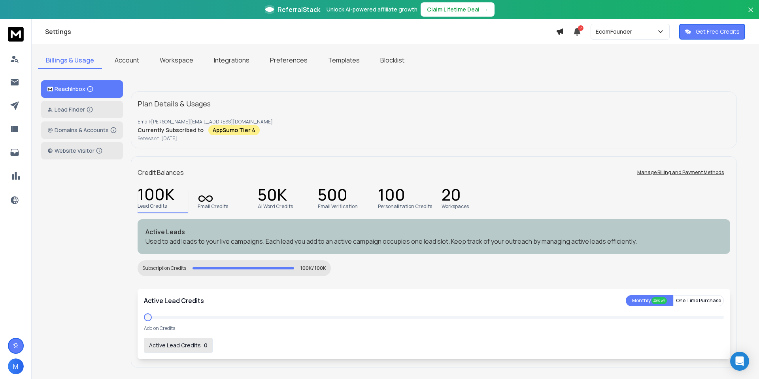
click at [73, 125] on button "Domains & Accounts" at bounding box center [82, 129] width 82 height 17
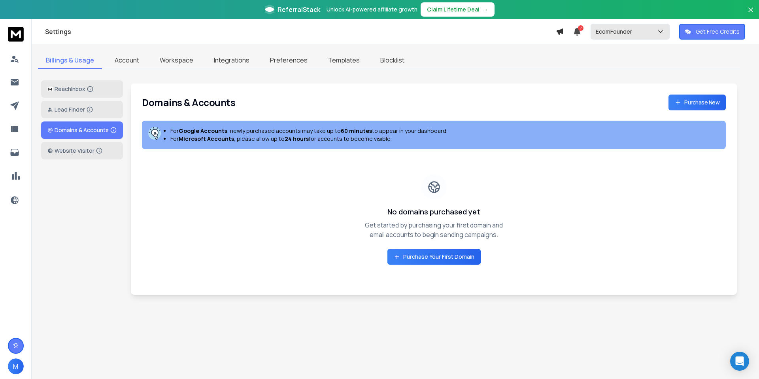
click at [620, 35] on button "EcomFounder" at bounding box center [630, 32] width 79 height 16
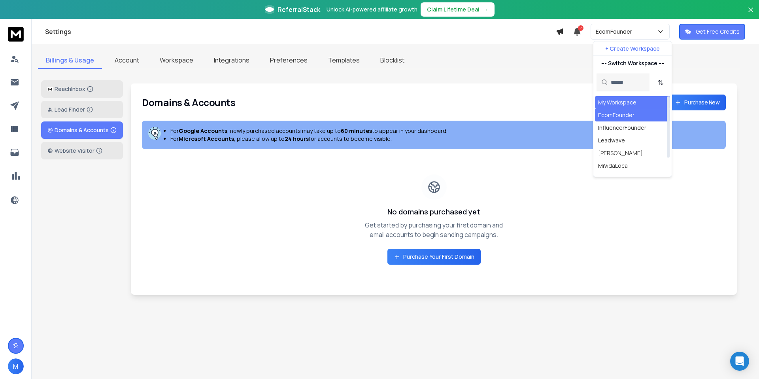
click at [624, 103] on div "My Workspace" at bounding box center [617, 102] width 38 height 8
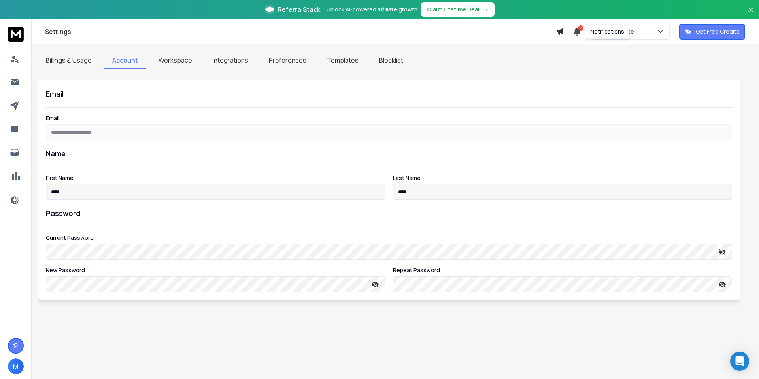
click at [579, 29] on icon at bounding box center [577, 31] width 7 height 8
click at [740, 357] on icon "Open Intercom Messenger" at bounding box center [740, 361] width 10 height 10
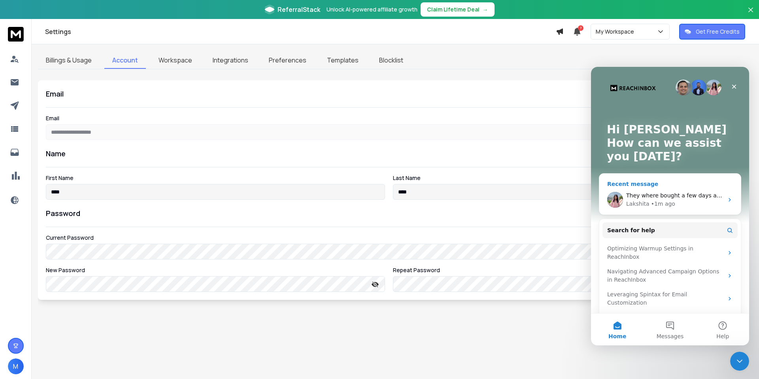
click at [657, 199] on div "They where bought a few days ago and I don't see them at domains and accounts" at bounding box center [674, 195] width 97 height 8
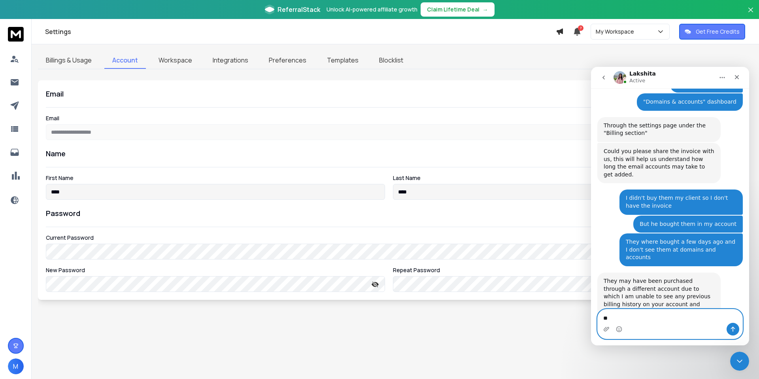
scroll to position [379, 0]
type textarea "*"
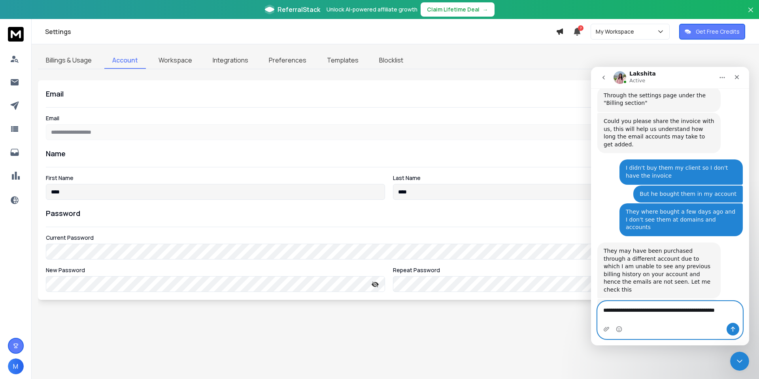
scroll to position [418, 0]
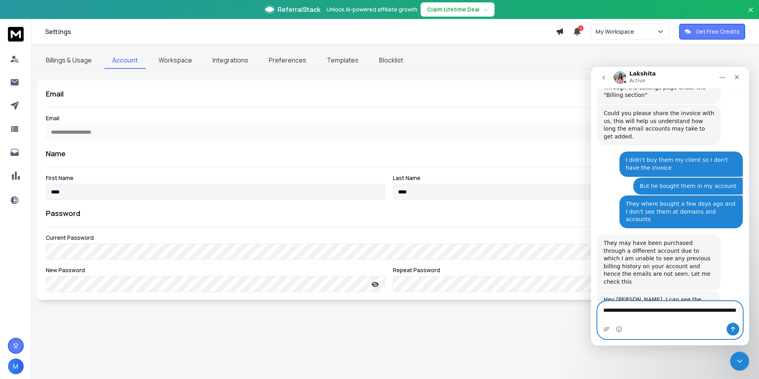
type textarea "**********"
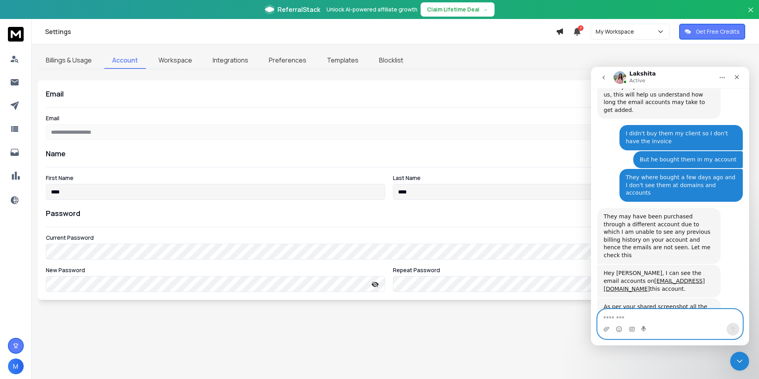
scroll to position [444, 0]
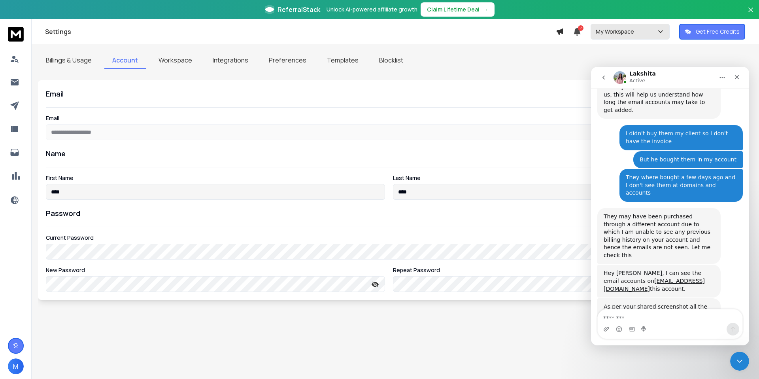
click at [620, 34] on p "My Workspace" at bounding box center [617, 32] width 42 height 8
click at [736, 78] on icon "Close" at bounding box center [737, 77] width 4 height 4
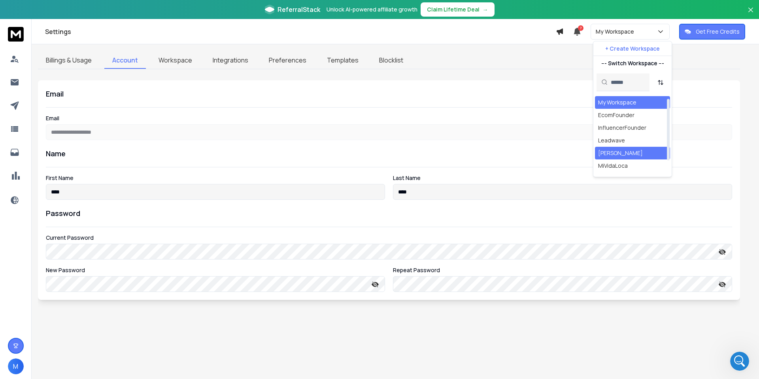
scroll to position [22, 0]
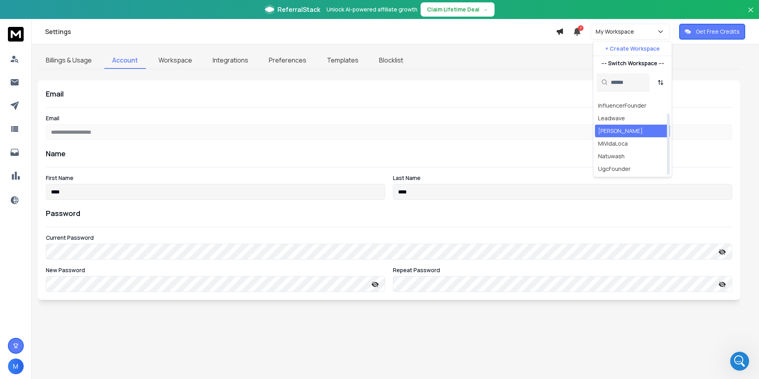
click at [632, 156] on div "Natuwash" at bounding box center [632, 156] width 75 height 13
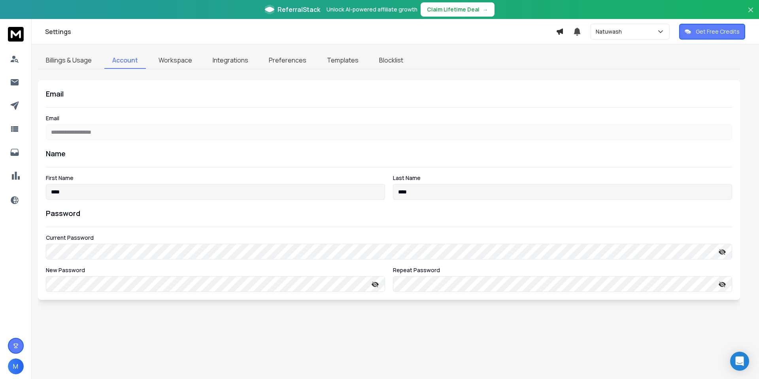
click at [82, 65] on link "Billings & Usage" at bounding box center [69, 60] width 62 height 17
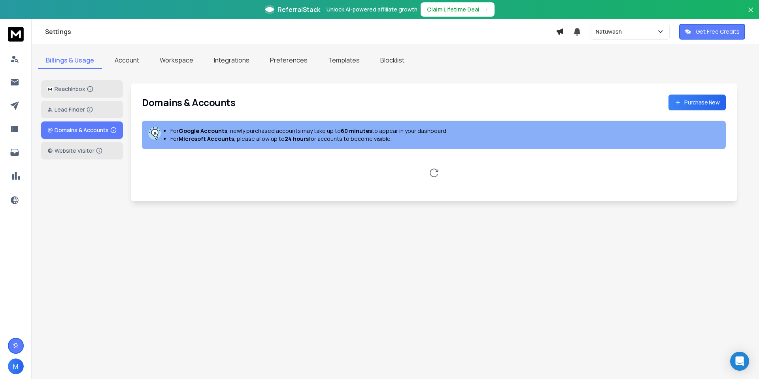
click at [92, 128] on button "Domains & Accounts" at bounding box center [82, 129] width 82 height 17
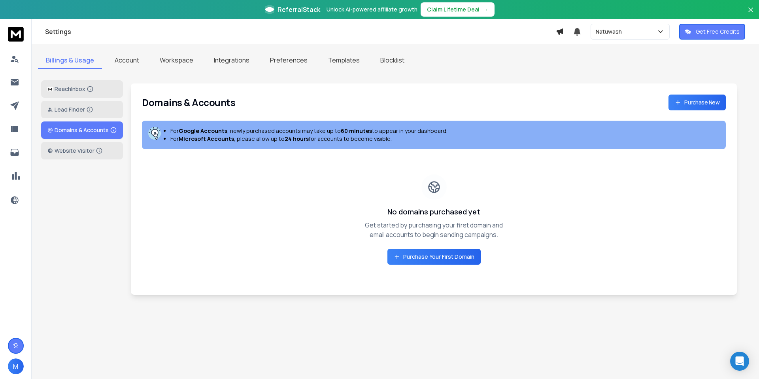
click at [630, 339] on div "Domains & Accounts Purchase New For Google Accounts , newly purchased accounts …" at bounding box center [434, 225] width 606 height 290
click at [737, 361] on icon "Open Intercom Messenger" at bounding box center [739, 361] width 9 height 10
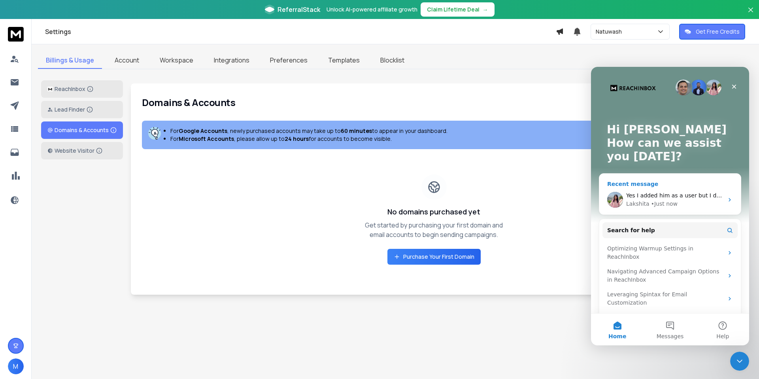
click at [670, 202] on div "• Just now" at bounding box center [664, 204] width 26 height 8
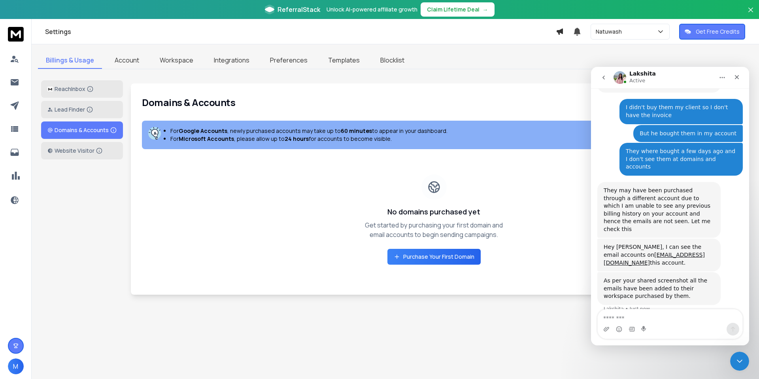
scroll to position [475, 0]
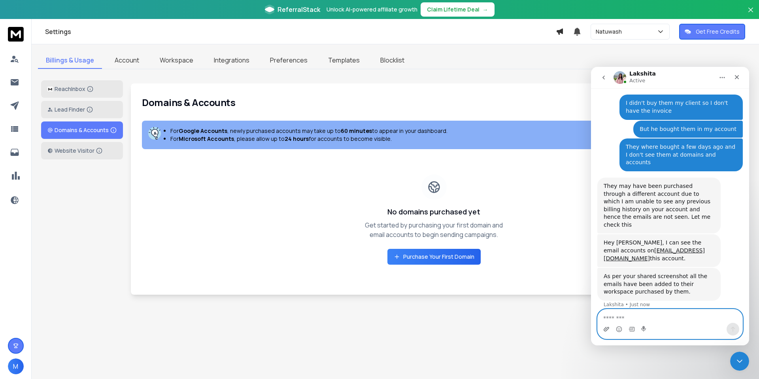
click at [607, 327] on icon "Upload attachment" at bounding box center [606, 329] width 6 height 6
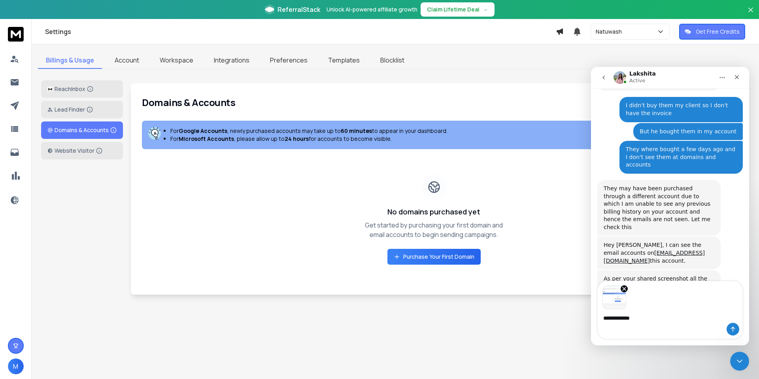
scroll to position [503, 0]
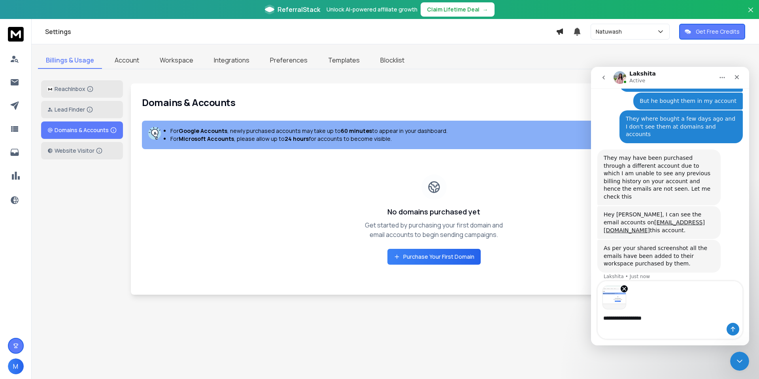
type textarea "**********"
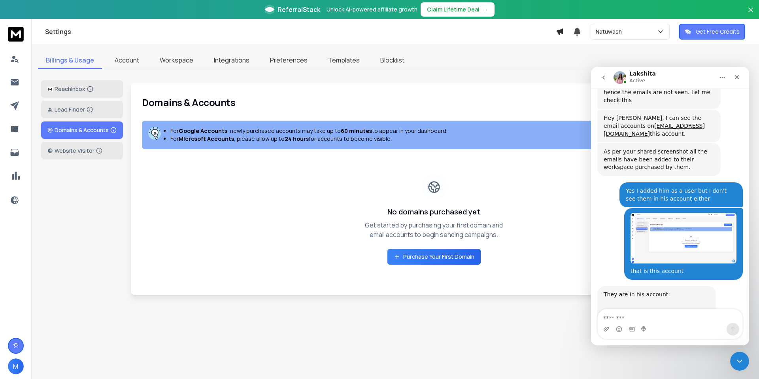
scroll to position [600, 0]
click at [637, 298] on img "Lakshita says…" at bounding box center [657, 328] width 106 height 60
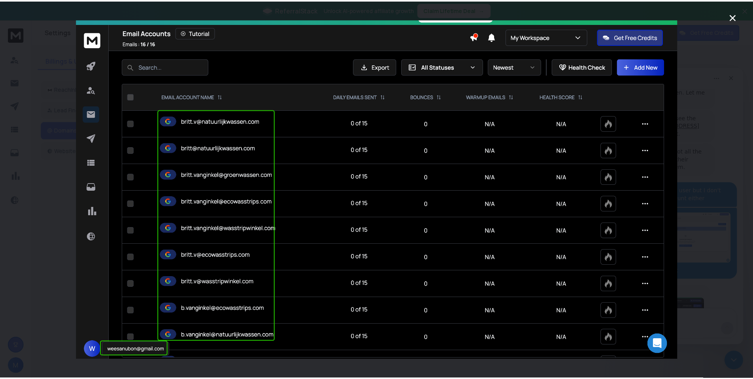
scroll to position [0, 0]
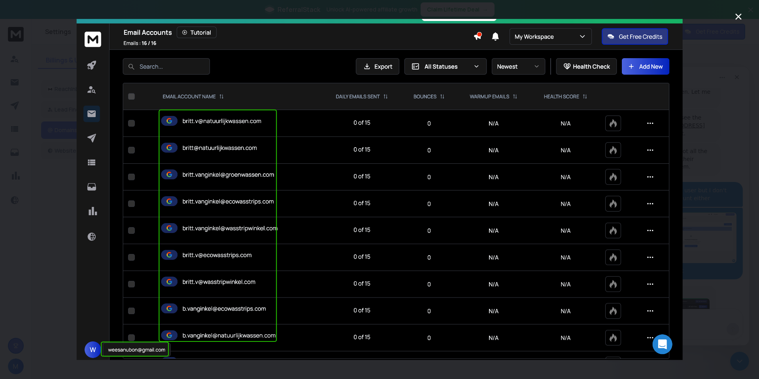
click at [735, 19] on icon "Close" at bounding box center [738, 16] width 9 height 9
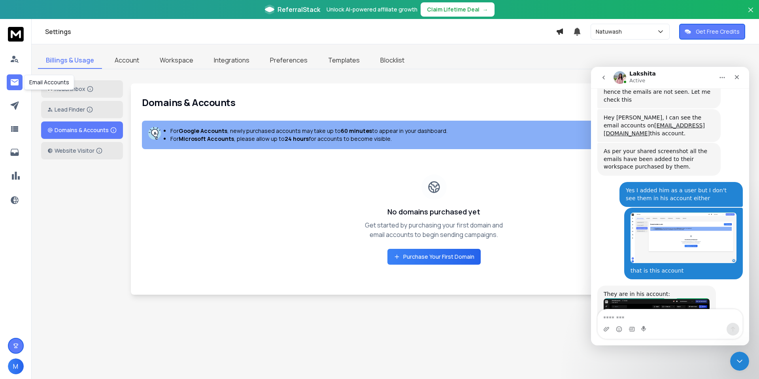
click at [18, 85] on icon at bounding box center [14, 82] width 9 height 9
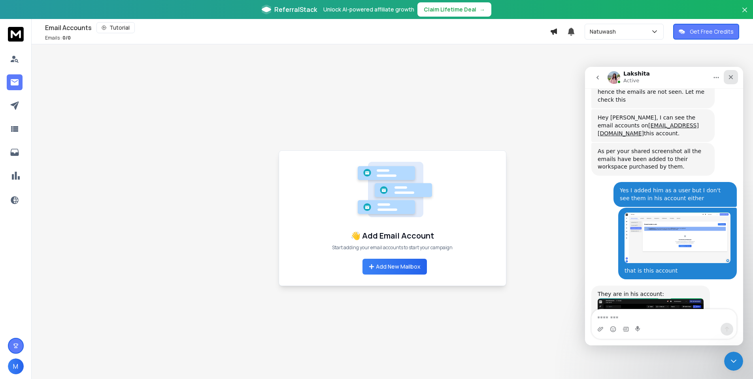
click at [731, 79] on icon "Close" at bounding box center [731, 77] width 6 height 6
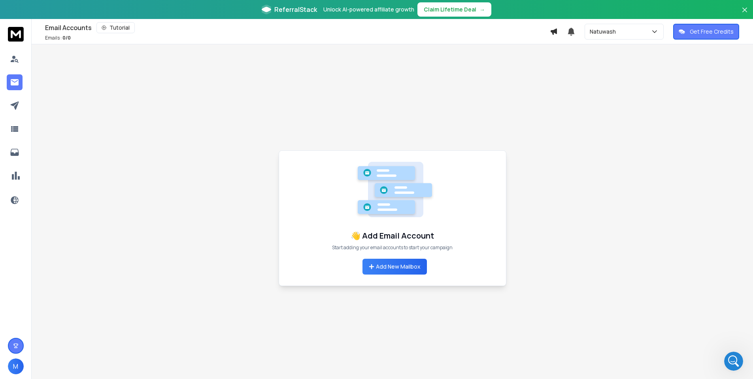
scroll to position [600, 0]
click at [632, 348] on div "👋 Add Email Account Start adding your email accounts to start your campaign Add…" at bounding box center [392, 217] width 696 height 331
click at [719, 309] on div "👋 Add Email Account Start adding your email accounts to start your campaign Add…" at bounding box center [392, 217] width 696 height 331
click at [725, 358] on div "Open Intercom Messenger" at bounding box center [733, 360] width 26 height 26
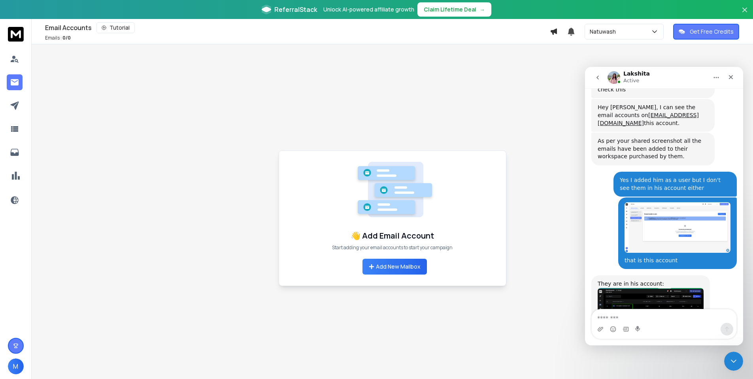
click at [660, 322] on textarea "Message…" at bounding box center [664, 315] width 145 height 13
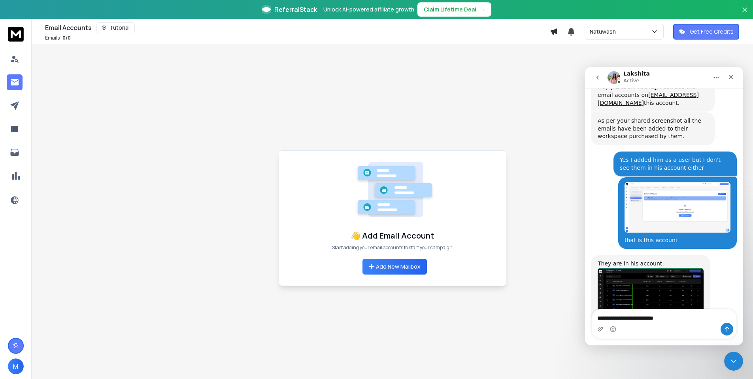
type textarea "**********"
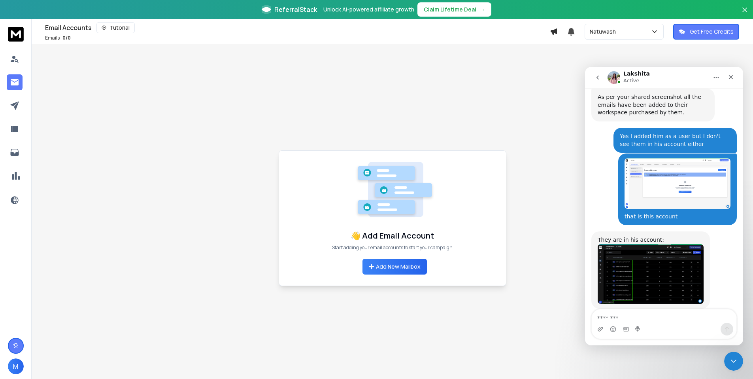
click at [604, 328] on div "Intercom messenger" at bounding box center [664, 329] width 145 height 13
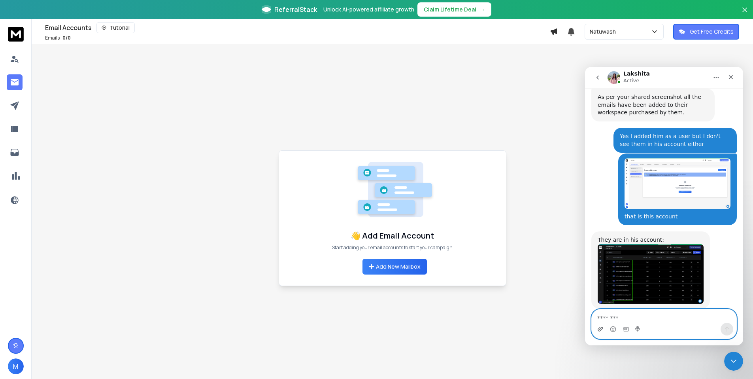
click at [601, 328] on icon "Upload attachment" at bounding box center [601, 329] width 6 height 4
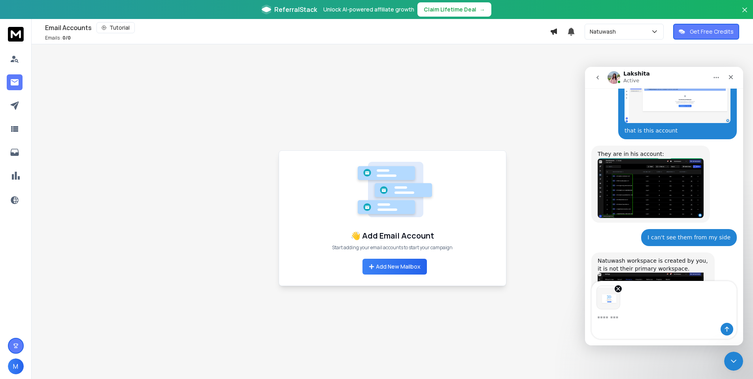
scroll to position [744, 0]
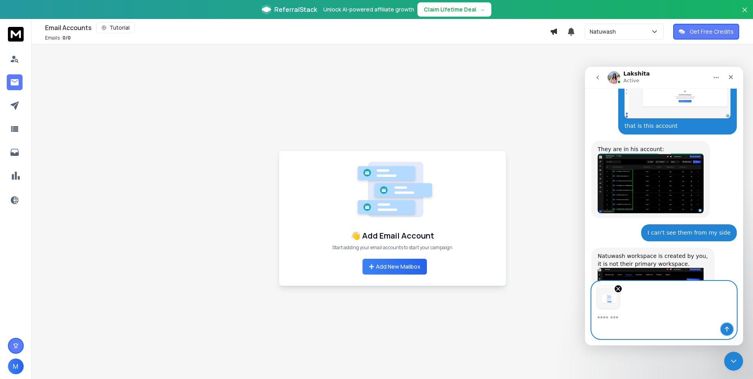
click at [732, 328] on button "Send a message…" at bounding box center [727, 329] width 13 height 13
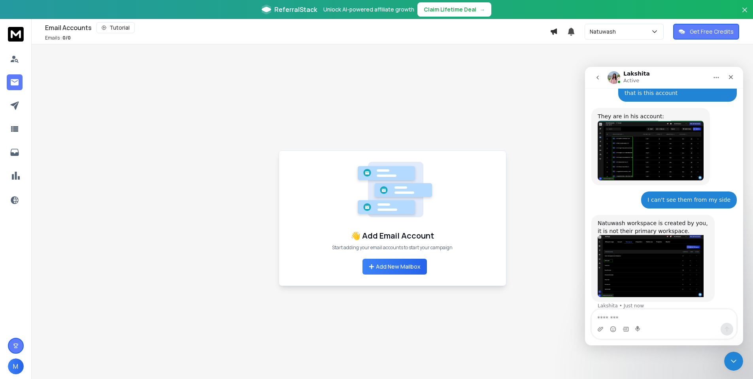
scroll to position [782, 0]
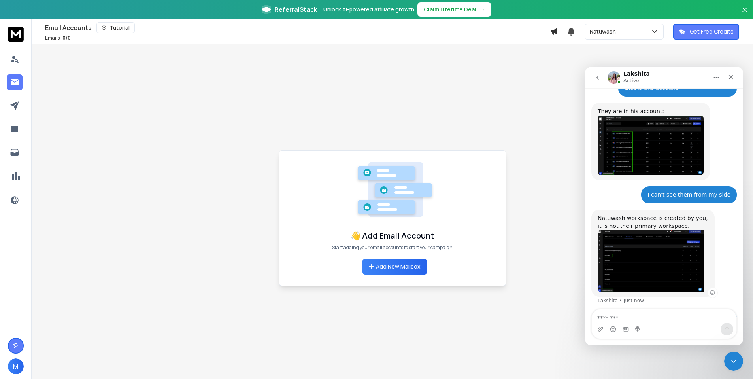
click at [665, 230] on img "Lakshita says…" at bounding box center [651, 261] width 106 height 62
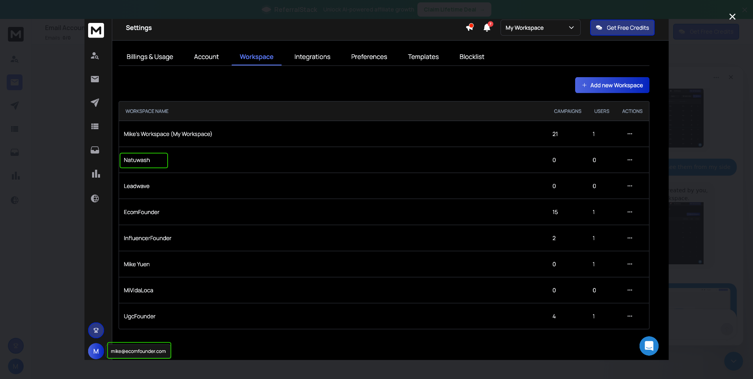
scroll to position [813, 0]
click at [732, 15] on icon "Close" at bounding box center [733, 16] width 6 height 6
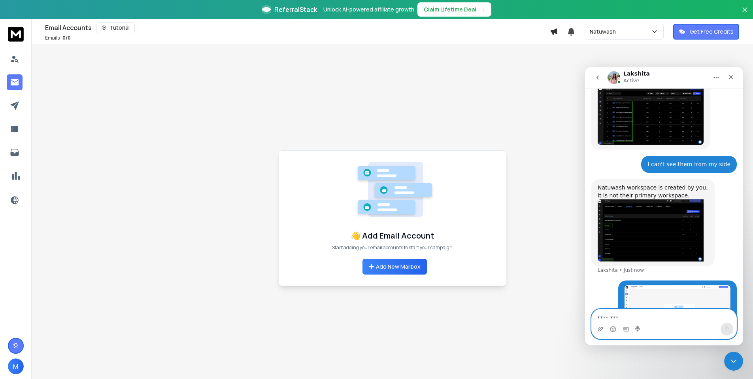
click at [659, 312] on textarea "Message…" at bounding box center [664, 315] width 145 height 13
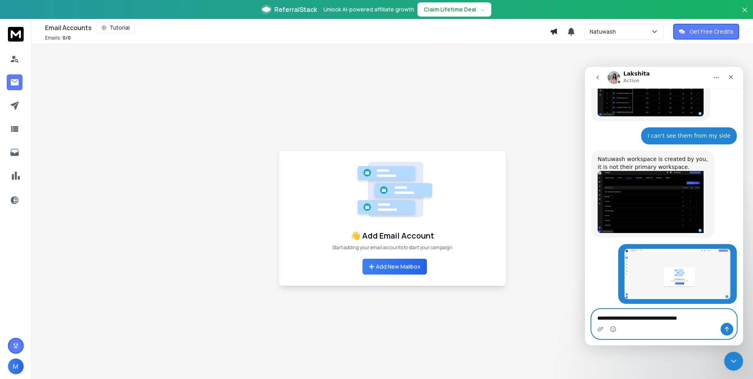
scroll to position [844, 0]
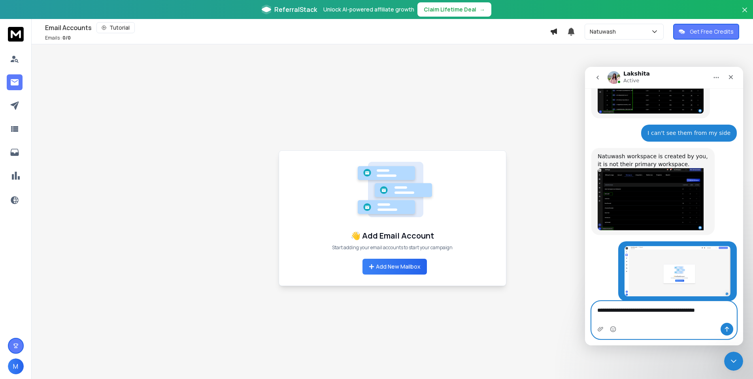
type textarea "**********"
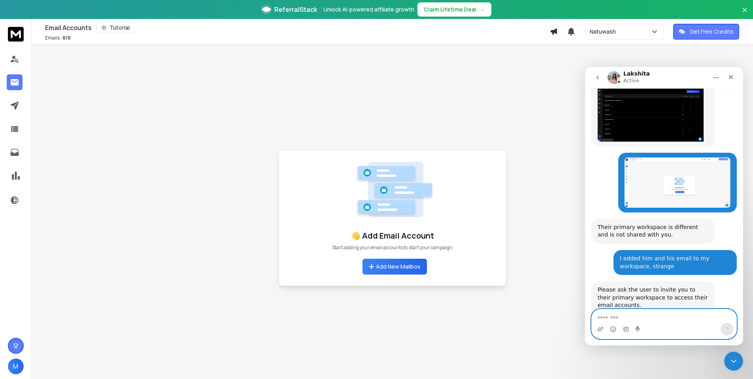
scroll to position [933, 0]
click at [647, 318] on textarea "Message…" at bounding box center [664, 315] width 145 height 13
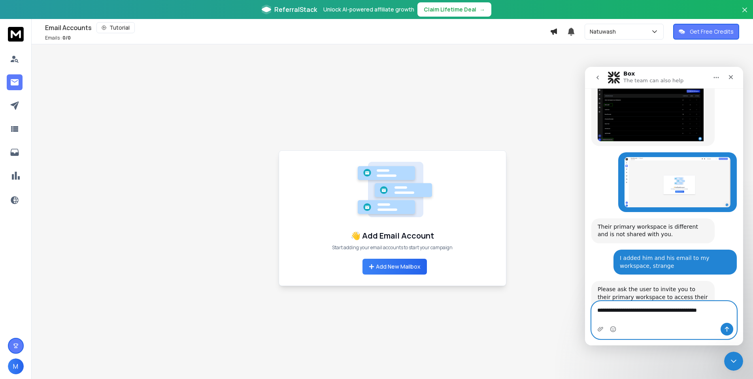
scroll to position [941, 0]
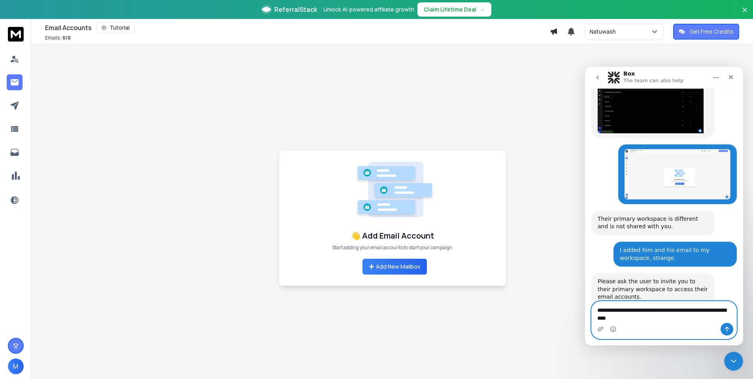
type textarea "**********"
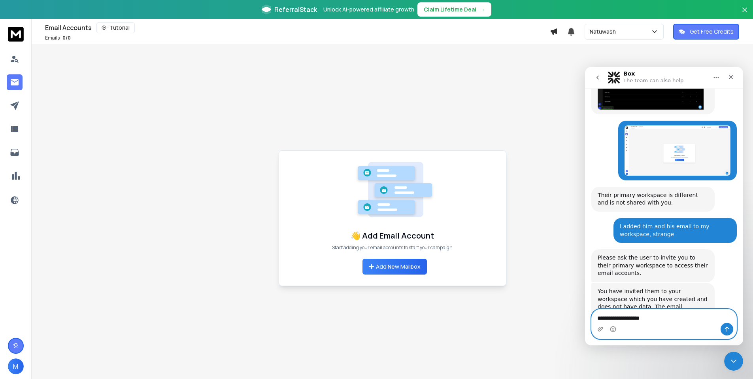
type textarea "**********"
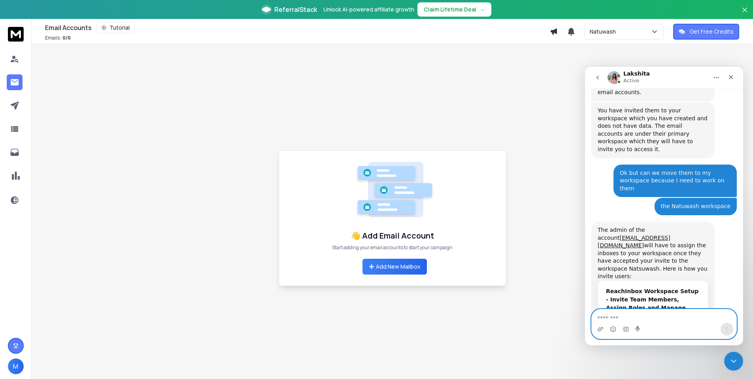
scroll to position [1148, 0]
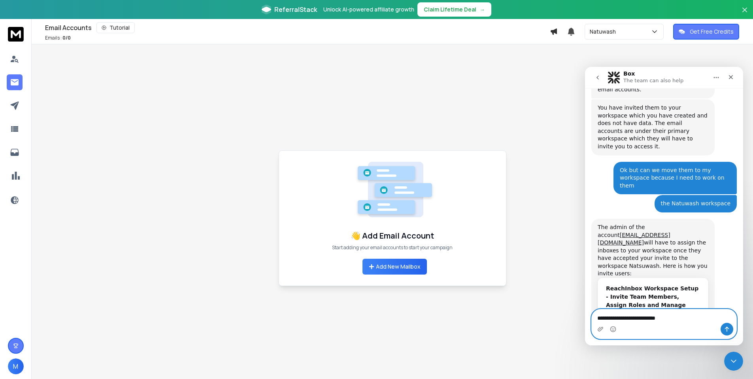
type textarea "**********"
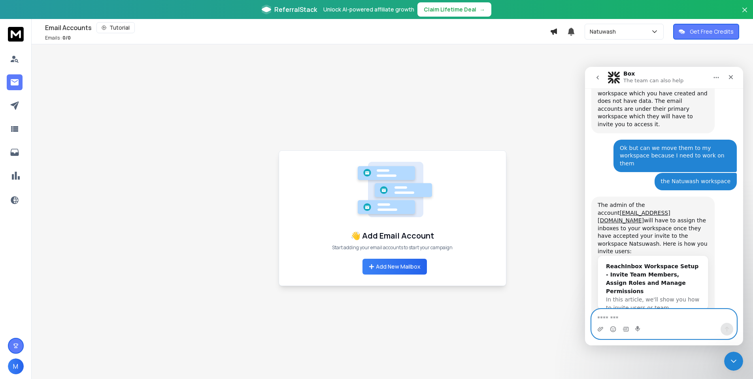
scroll to position [1171, 0]
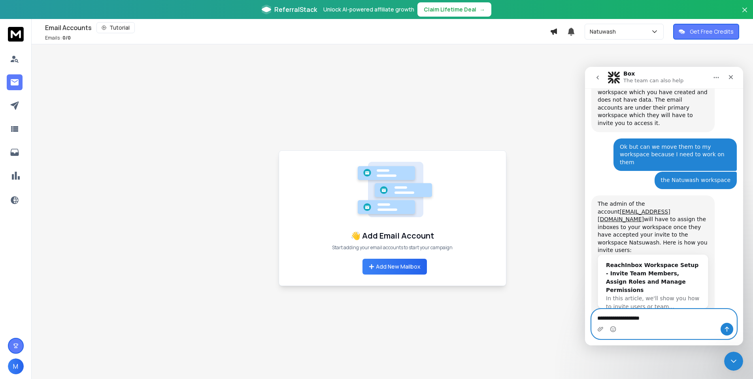
type textarea "**********"
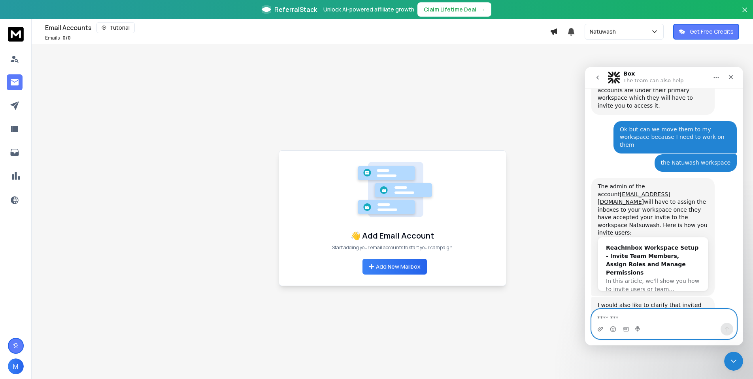
scroll to position [1190, 0]
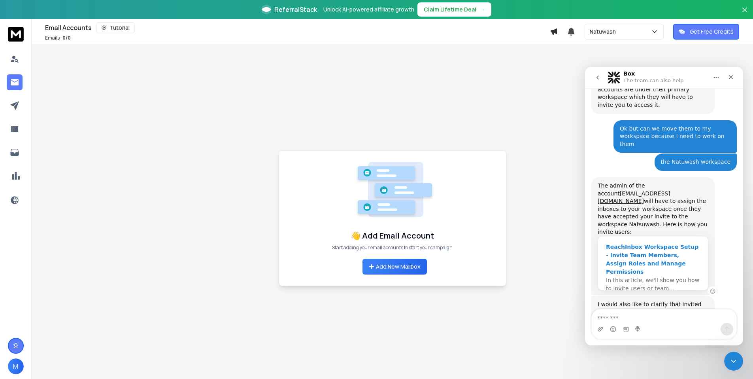
click at [653, 243] on div "ReachInbox Workspace Setup - Invite Team Members, Assign Roles and Manage Permi…" at bounding box center [653, 259] width 94 height 33
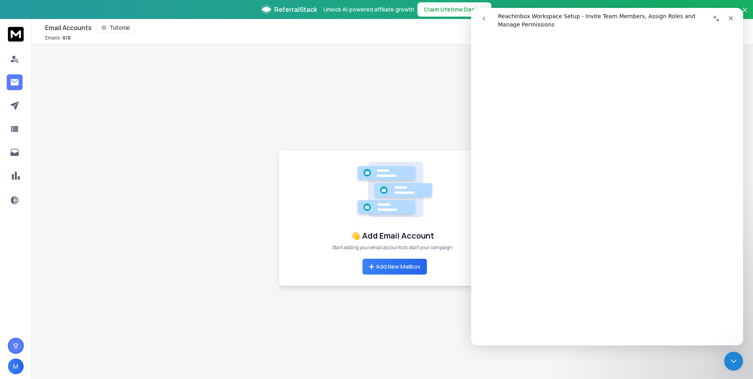
scroll to position [537, 0]
click at [732, 17] on icon "Close" at bounding box center [731, 18] width 4 height 4
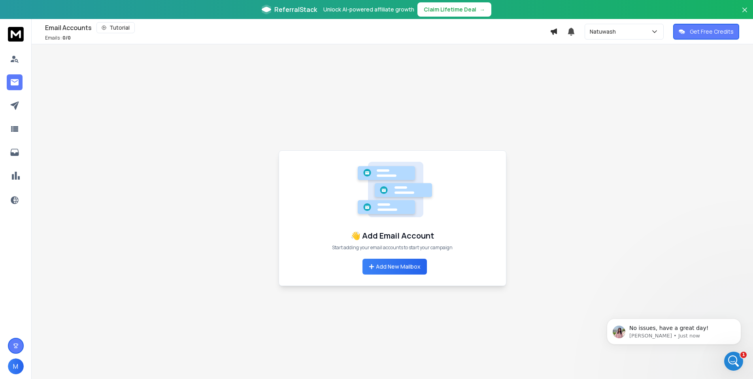
scroll to position [0, 0]
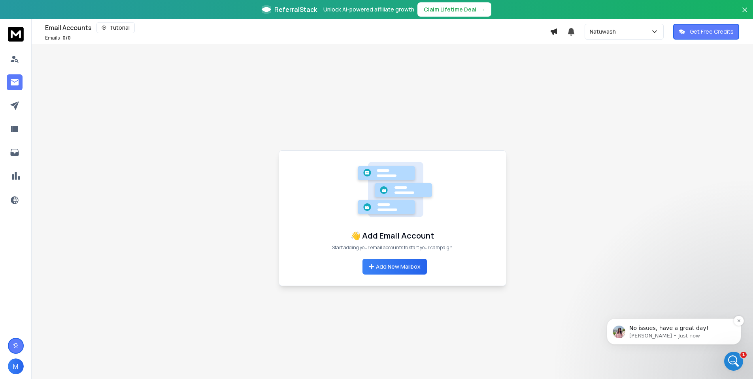
click at [664, 329] on span "No issues, have a great day!" at bounding box center [669, 328] width 79 height 6
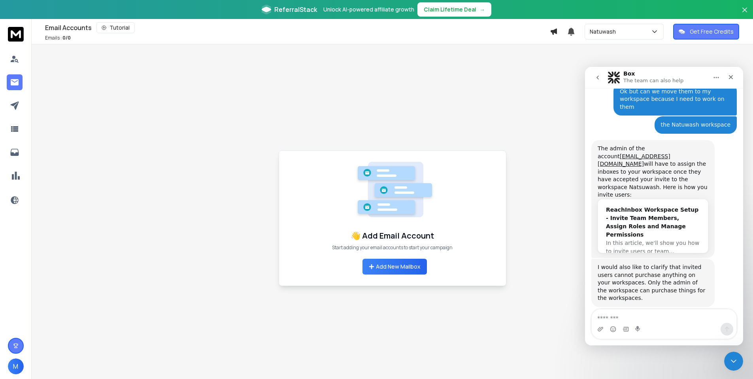
scroll to position [1226, 0]
click at [664, 317] on textarea "Message…" at bounding box center [664, 315] width 145 height 13
type textarea "**********"
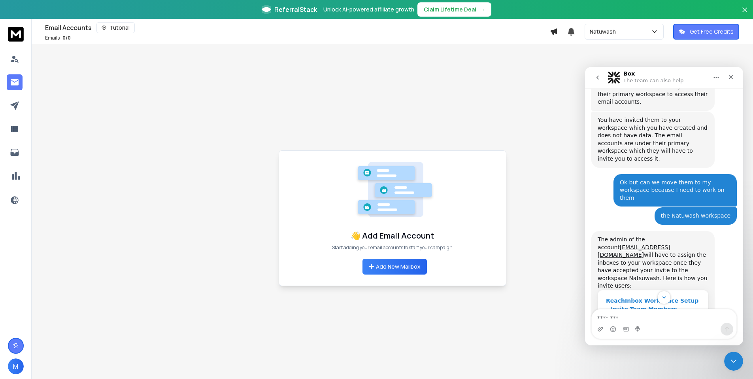
scroll to position [1135, 0]
click at [642, 296] on div "ReachInbox Workspace Setup - Invite Team Members, Assign Roles and Manage Permi…" at bounding box center [653, 312] width 94 height 33
click at [641, 296] on div "ReachInbox Workspace Setup - Invite Team Members, Assign Roles and Manage Permi…" at bounding box center [653, 312] width 94 height 33
click at [638, 296] on div "ReachInbox Workspace Setup - Invite Team Members, Assign Roles and Manage Permi…" at bounding box center [653, 312] width 94 height 33
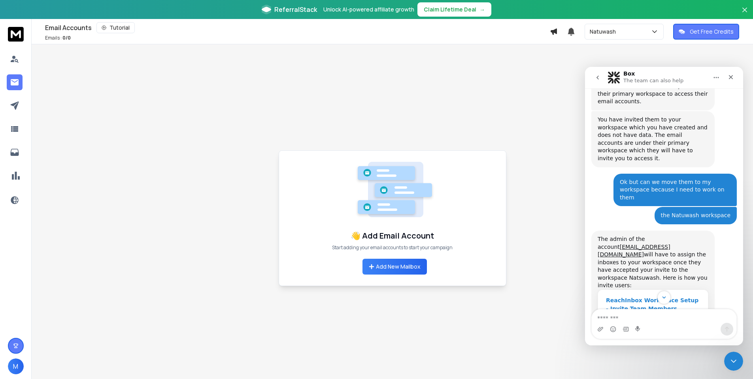
click at [638, 296] on div "ReachInbox Workspace Setup - Invite Team Members, Assign Roles and Manage Permi…" at bounding box center [653, 312] width 94 height 33
drag, startPoint x: 632, startPoint y: 224, endPoint x: 624, endPoint y: 213, distance: 13.1
click at [624, 296] on div "ReachInbox Workspace Setup - Invite Team Members, Assign Roles and Manage Permi…" at bounding box center [653, 312] width 94 height 33
click at [630, 235] on div "The admin of the account weesanubon@gmail.com will have to assign the inboxes t…" at bounding box center [653, 262] width 111 height 54
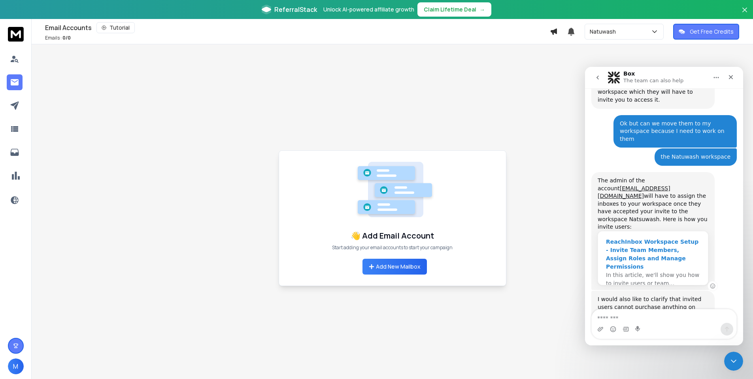
scroll to position [1193, 0]
click at [628, 238] on div "ReachInbox Workspace Setup - Invite Team Members, Assign Roles and Manage Permi…" at bounding box center [653, 254] width 94 height 33
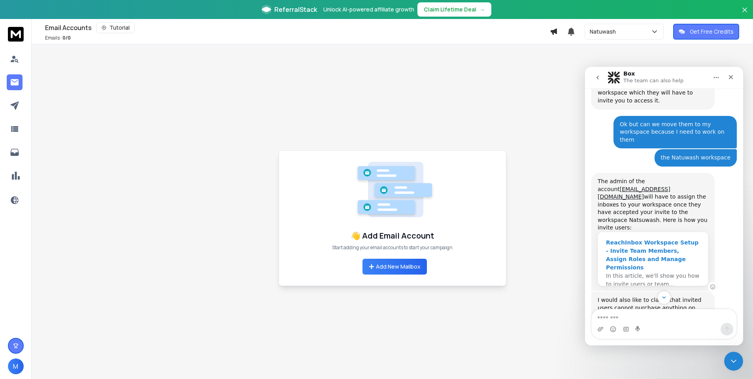
click at [628, 238] on div "ReachInbox Workspace Setup - Invite Team Members, Assign Roles and Manage Permi…" at bounding box center [653, 254] width 94 height 33
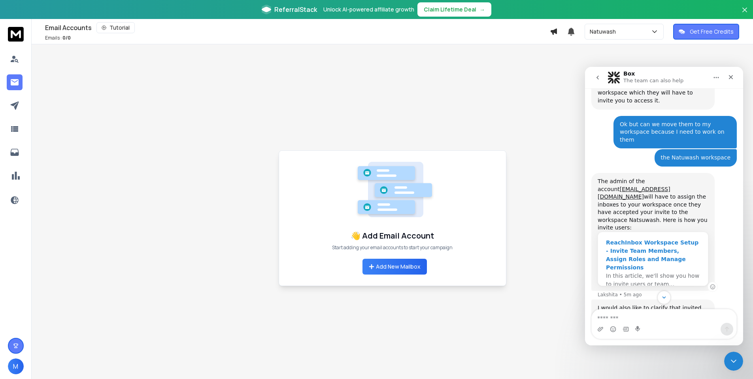
click at [628, 238] on div "ReachInbox Workspace Setup - Invite Team Members, Assign Roles and Manage Permi…" at bounding box center [653, 254] width 94 height 33
drag, startPoint x: 691, startPoint y: 165, endPoint x: 622, endPoint y: 151, distance: 70.6
click at [622, 238] on div "ReachInbox Workspace Setup - Invite Team Members, Assign Roles and Manage Permi…" at bounding box center [653, 254] width 94 height 33
click at [566, 153] on div "👋 Add Email Account Start adding your email accounts to start your campaign Add…" at bounding box center [392, 218] width 696 height 136
click at [603, 232] on div "ReachInbox Workspace Setup - Invite Team Members, Assign Roles and Manage Permi…" at bounding box center [653, 263] width 110 height 62
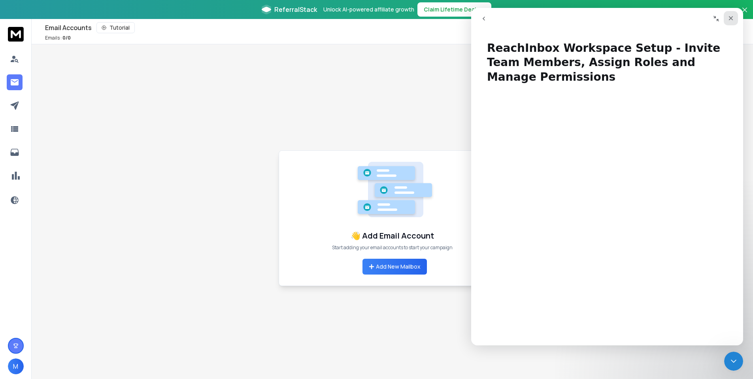
click at [729, 19] on icon "Close" at bounding box center [731, 18] width 6 height 6
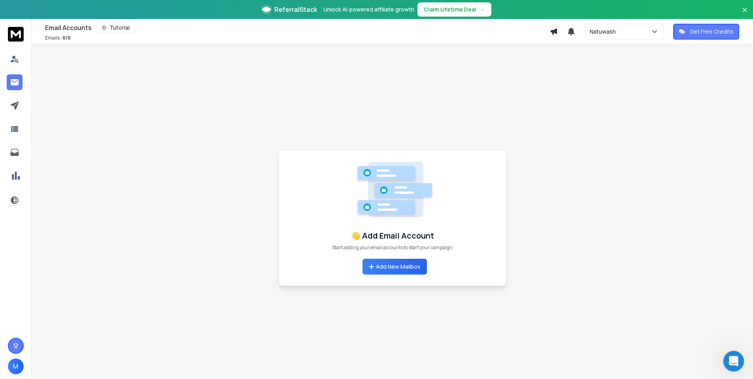
click at [740, 366] on div "Open Intercom Messenger" at bounding box center [733, 360] width 26 height 26
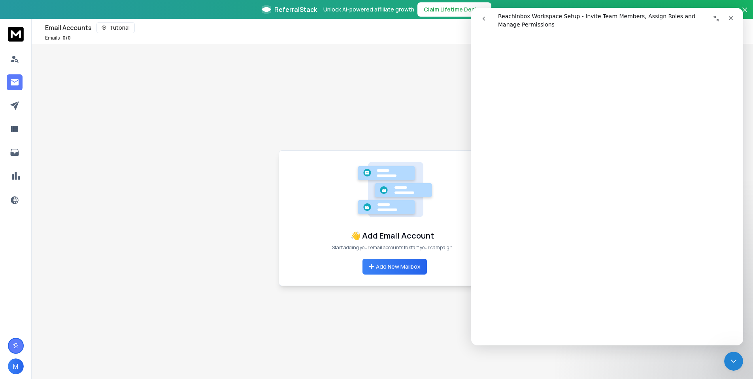
scroll to position [296, 0]
click at [711, 17] on button "Collapse window" at bounding box center [716, 18] width 15 height 15
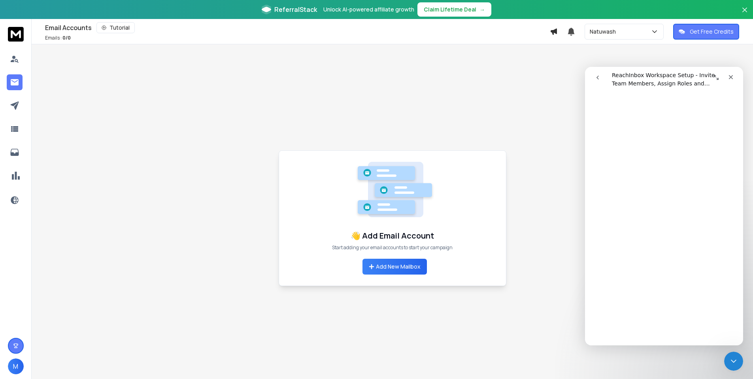
scroll to position [0, 0]
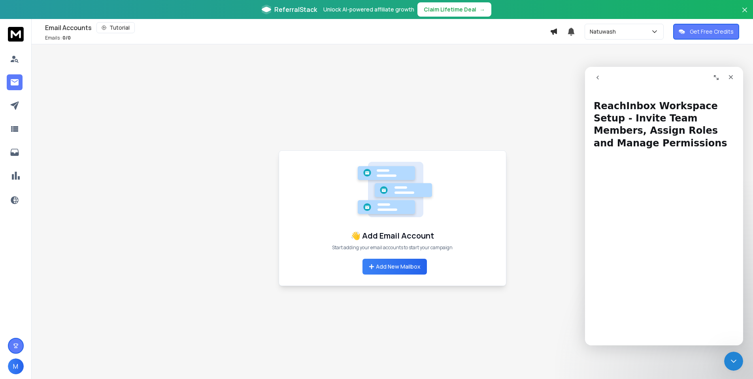
click at [595, 80] on icon "go back" at bounding box center [598, 77] width 6 height 6
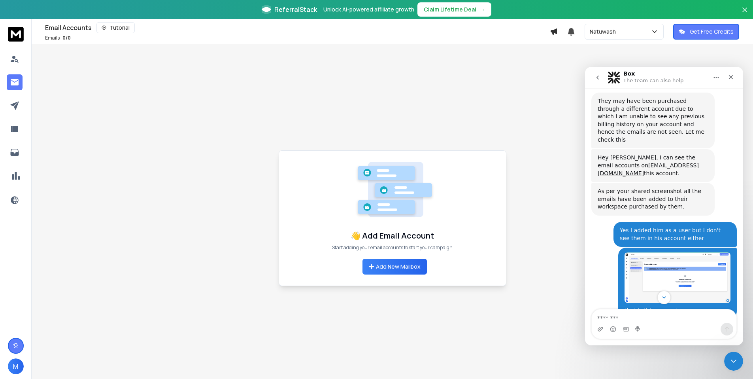
scroll to position [551, 0]
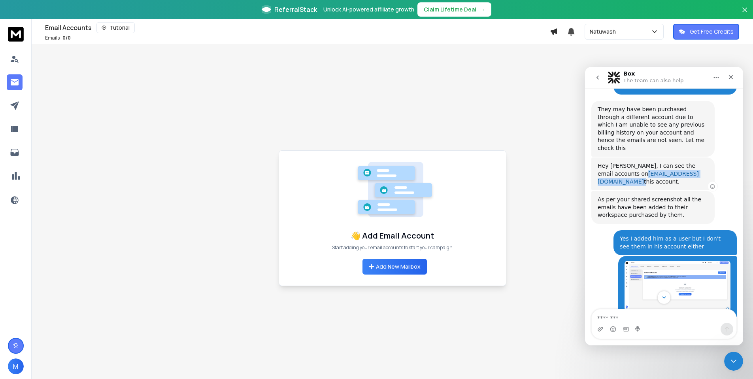
drag, startPoint x: 662, startPoint y: 113, endPoint x: 599, endPoint y: 114, distance: 63.7
click at [599, 162] on div "Hey Mike, I can see the email accounts on weesanubon@gmail.com this account." at bounding box center [653, 173] width 111 height 23
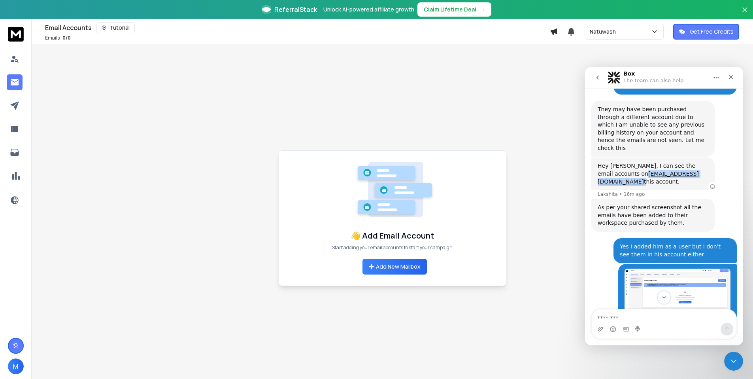
copy div "weesanubon@gmail.com"
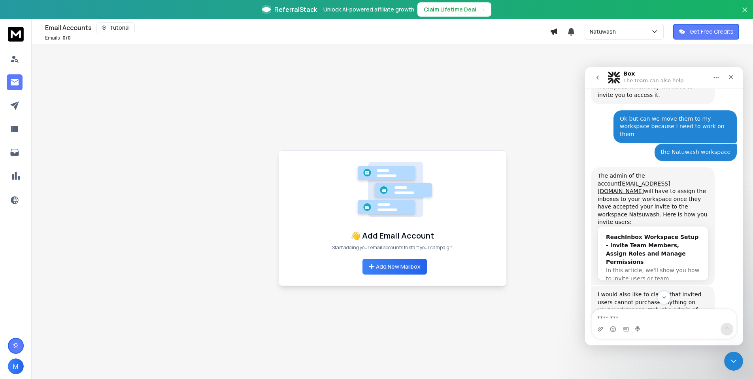
scroll to position [1244, 0]
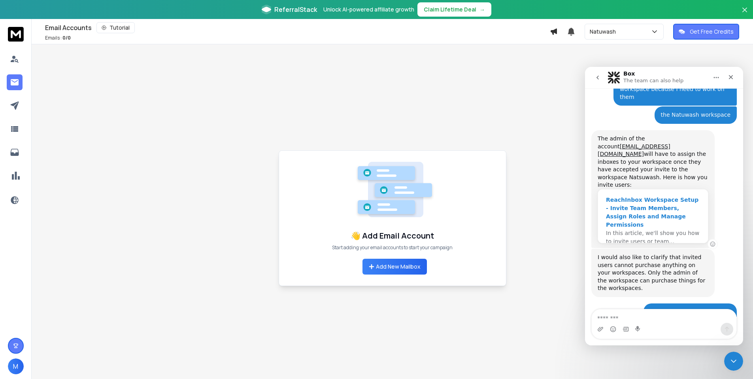
click at [641, 229] on div "In this article, we'll show you how to invite users or team…" at bounding box center [653, 237] width 94 height 17
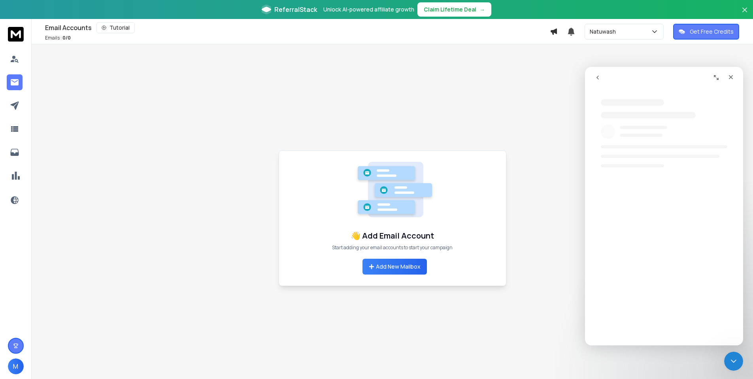
scroll to position [0, 0]
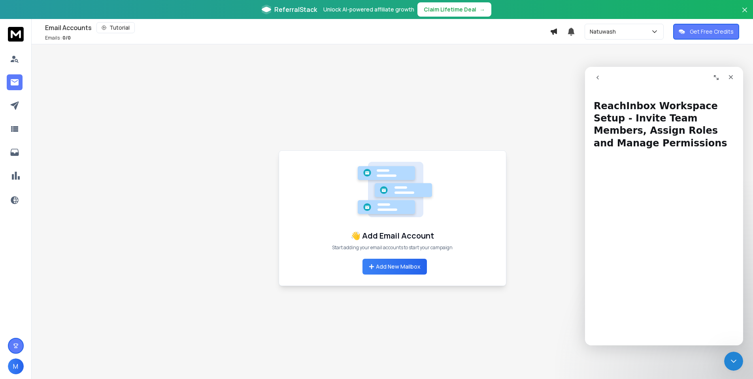
click at [711, 77] on button "Expand window" at bounding box center [716, 77] width 15 height 15
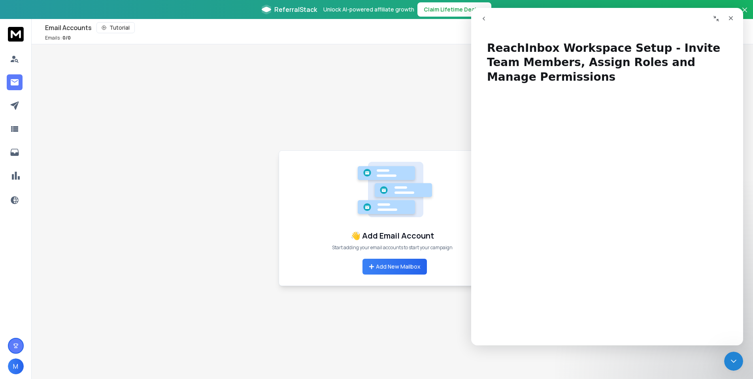
click at [484, 19] on icon "go back" at bounding box center [484, 19] width 2 height 4
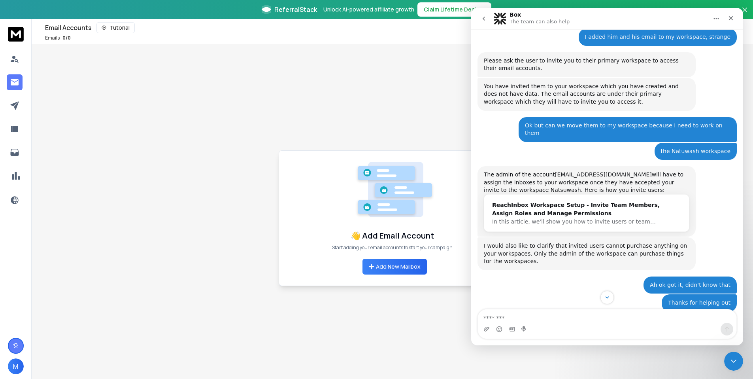
scroll to position [925, 0]
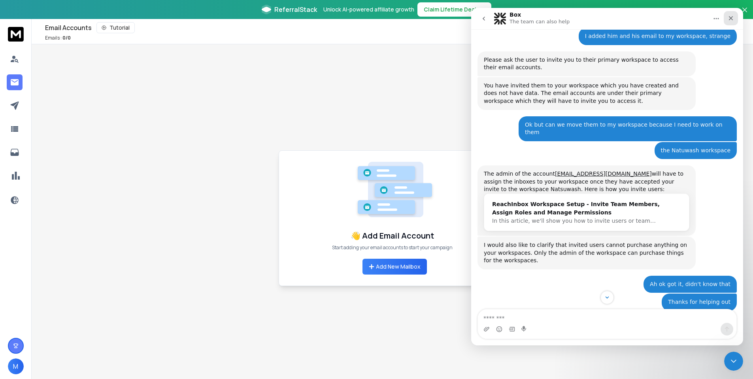
click at [728, 19] on icon "Close" at bounding box center [731, 18] width 6 height 6
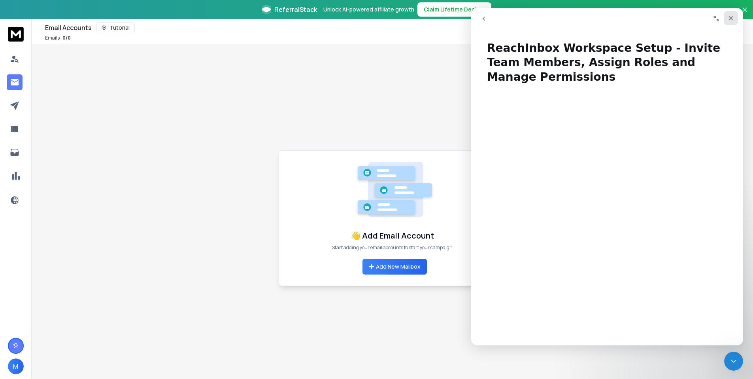
click at [730, 21] on icon "Close" at bounding box center [731, 18] width 6 height 6
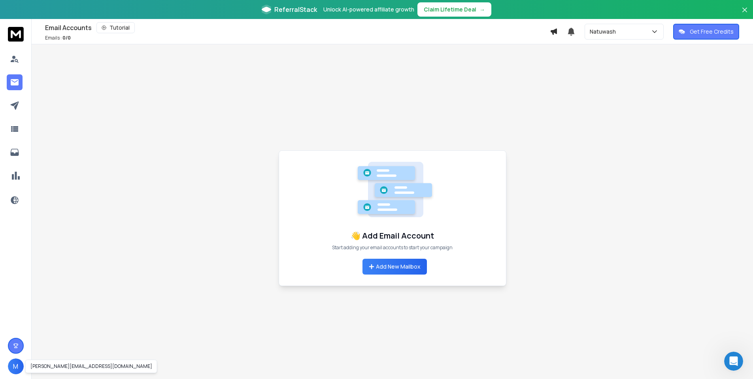
click at [14, 365] on span "M" at bounding box center [16, 366] width 16 height 16
click at [49, 350] on p "Settings" at bounding box center [49, 353] width 22 height 8
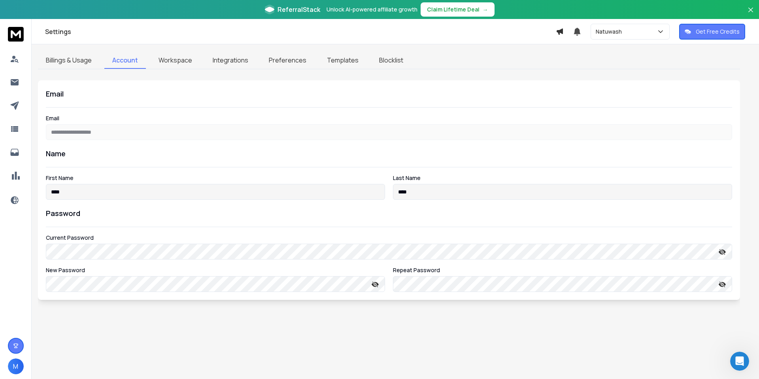
click at [170, 63] on link "Workspace" at bounding box center [175, 60] width 49 height 17
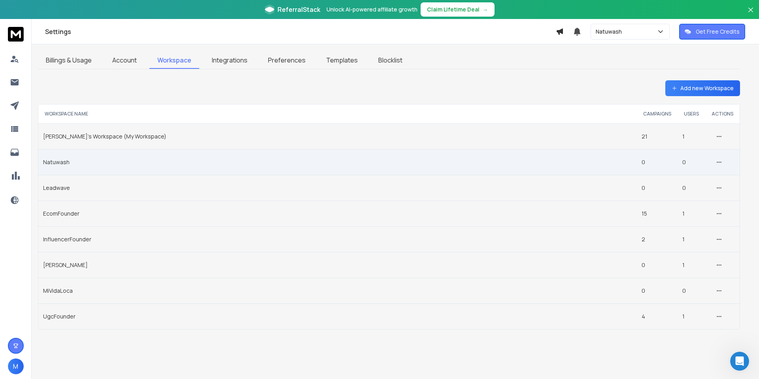
click at [98, 163] on td "Natuwash" at bounding box center [337, 162] width 599 height 26
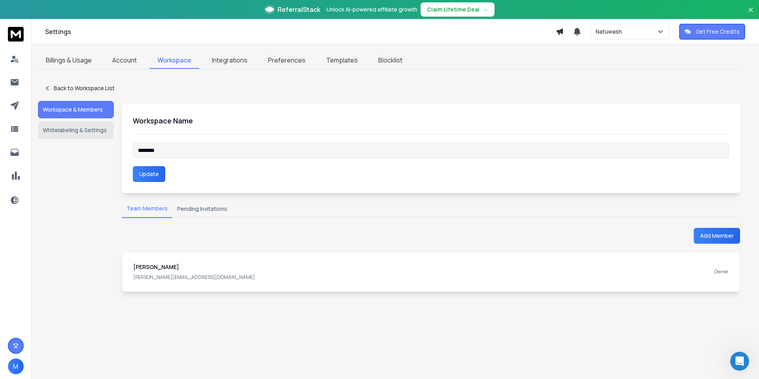
click at [92, 132] on button "Whitelabeling & Settings" at bounding box center [76, 129] width 76 height 17
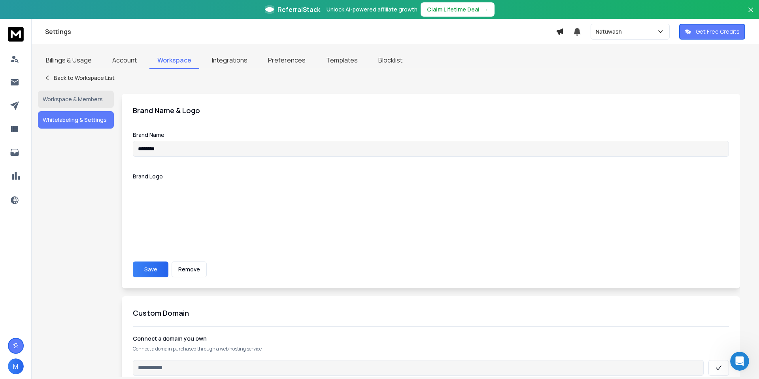
scroll to position [20, 0]
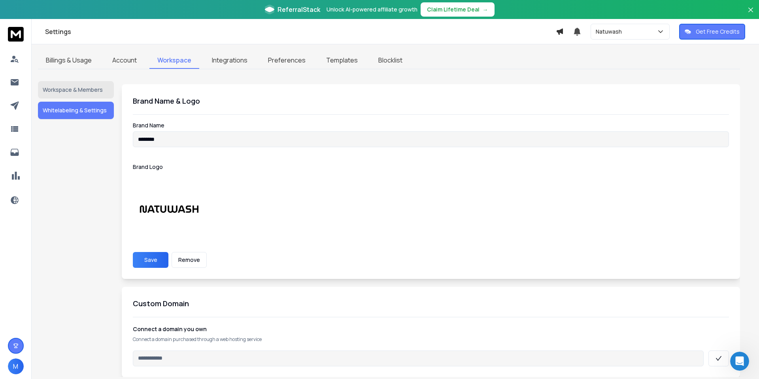
click at [82, 61] on link "Billings & Usage" at bounding box center [69, 60] width 62 height 17
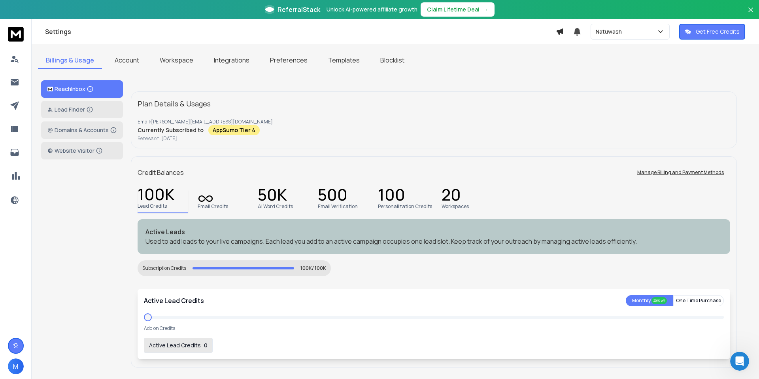
click at [131, 61] on link "Account" at bounding box center [127, 60] width 40 height 17
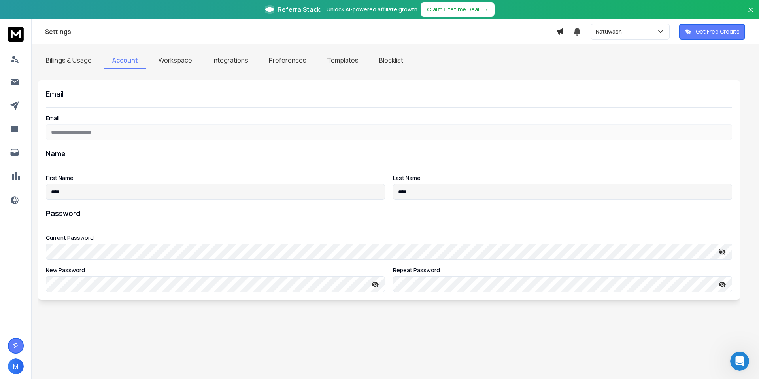
click at [179, 60] on link "Workspace" at bounding box center [175, 60] width 49 height 17
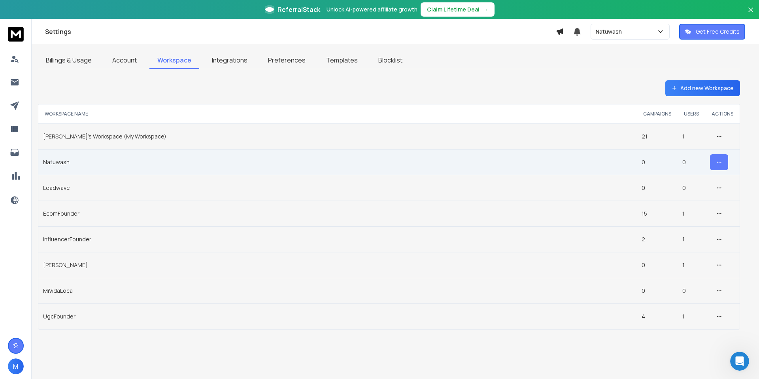
click at [727, 162] on button "button" at bounding box center [719, 162] width 18 height 16
click at [707, 177] on p "Edit Workspace" at bounding box center [699, 180] width 41 height 8
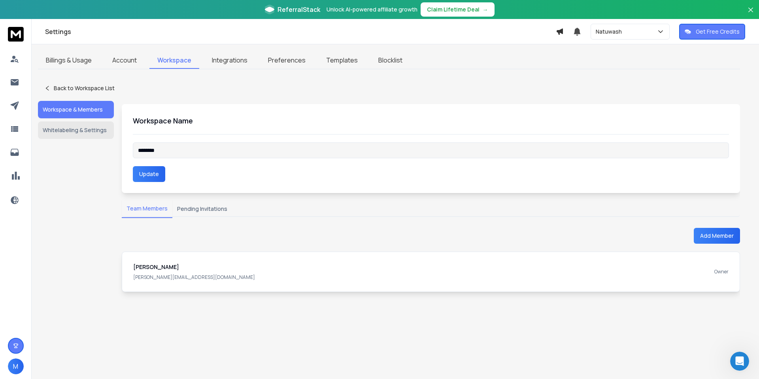
click at [219, 210] on button "Pending Invitations" at bounding box center [202, 208] width 60 height 17
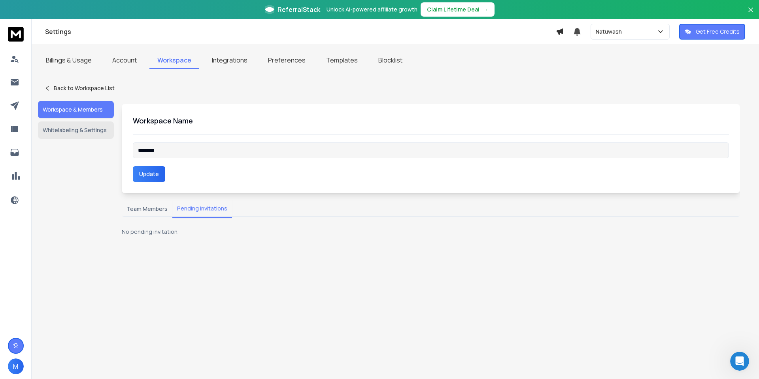
click at [149, 209] on button "Team Members" at bounding box center [147, 208] width 51 height 17
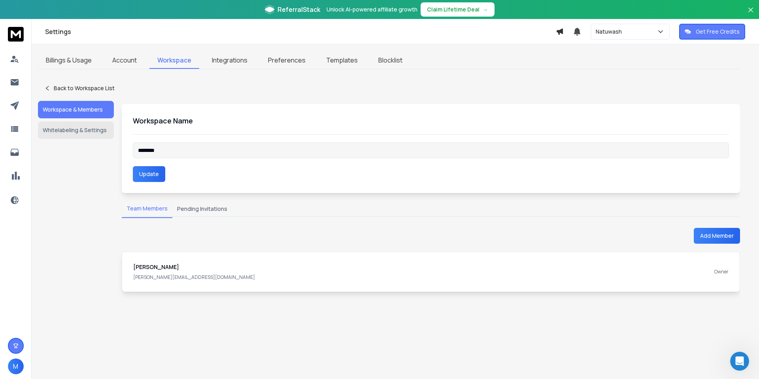
click at [703, 237] on button "Add Member" at bounding box center [717, 236] width 46 height 16
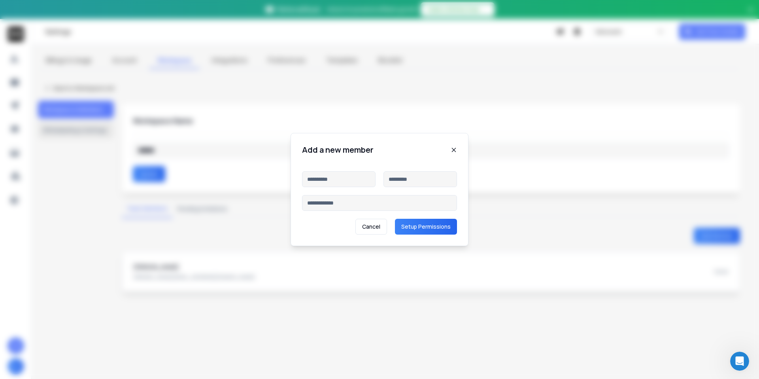
click at [361, 203] on input at bounding box center [379, 203] width 155 height 16
paste input "**********"
type input "**********"
click at [353, 183] on input at bounding box center [339, 179] width 74 height 16
type input "*******"
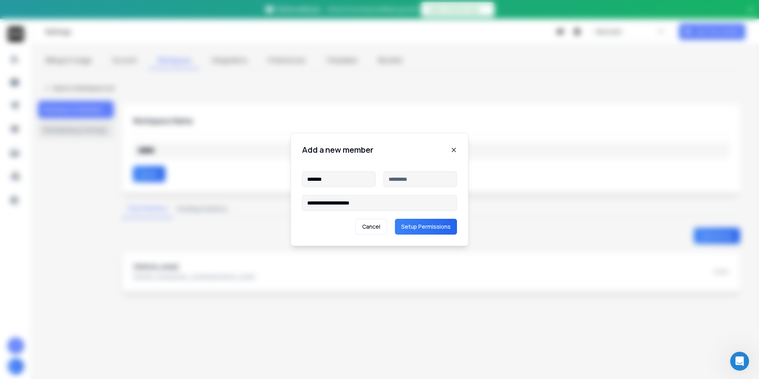
click at [392, 183] on input at bounding box center [421, 179] width 74 height 16
type input "***"
click at [337, 229] on div "Cancel Setup Permissions" at bounding box center [379, 227] width 155 height 16
click at [412, 226] on button "Setup Permissions" at bounding box center [426, 227] width 62 height 16
type input "**********"
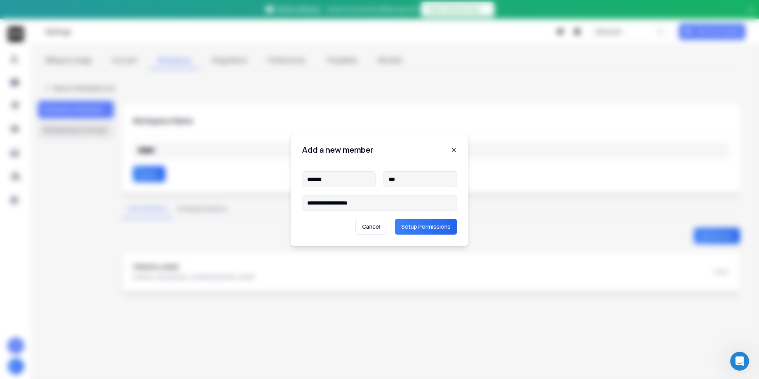
click at [447, 225] on button "Setup Permissions" at bounding box center [426, 227] width 62 height 16
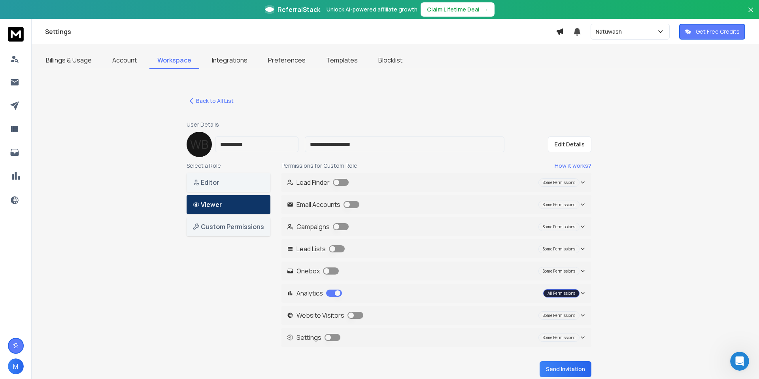
click at [342, 182] on button "button" at bounding box center [341, 182] width 16 height 7
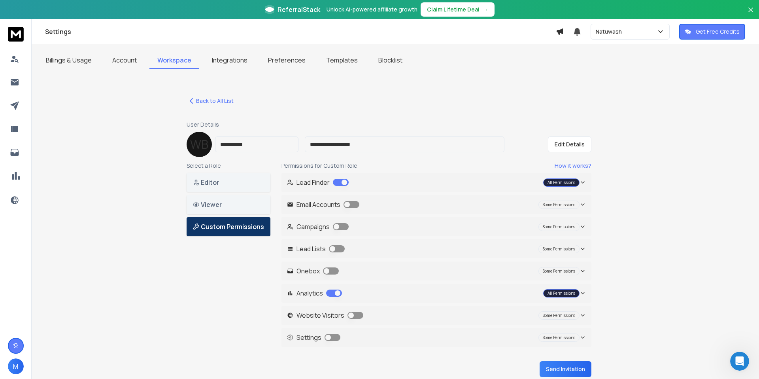
click at [348, 195] on div "Lead Finder All Permissions Email Accounts Some Permissions Campaigns Some Perm…" at bounding box center [437, 260] width 310 height 174
click at [358, 206] on div "Email Accounts Some Permissions" at bounding box center [433, 204] width 293 height 9
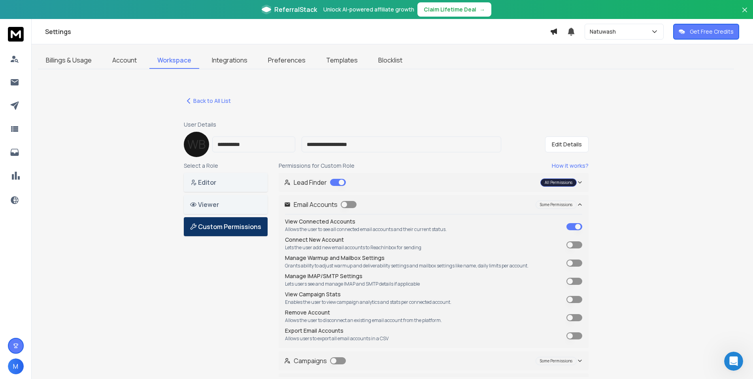
click at [346, 208] on button "button" at bounding box center [349, 204] width 16 height 7
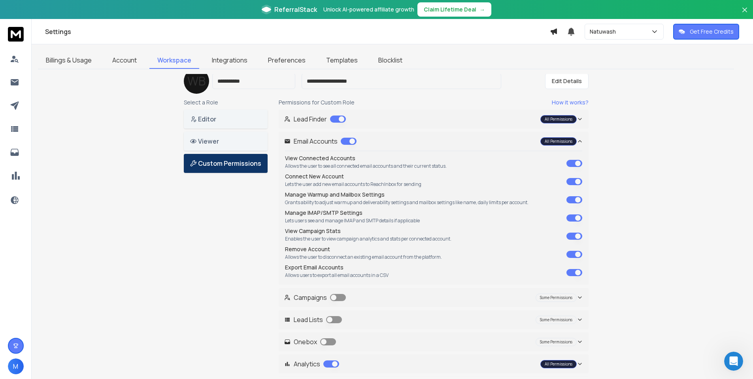
scroll to position [105, 0]
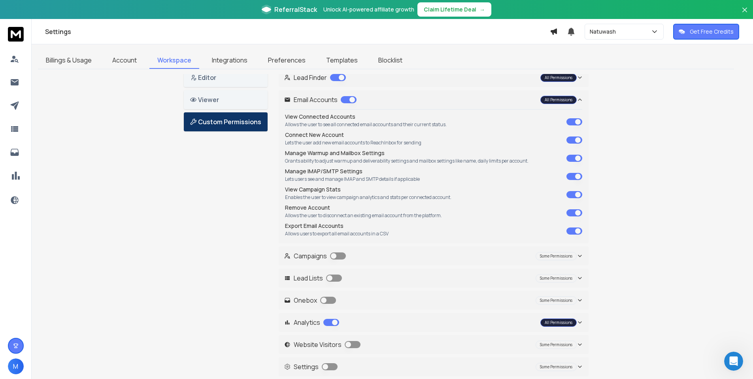
click at [335, 257] on button "button" at bounding box center [338, 255] width 16 height 7
click at [335, 276] on button "button" at bounding box center [334, 277] width 16 height 7
click at [328, 299] on button "button" at bounding box center [328, 300] width 16 height 7
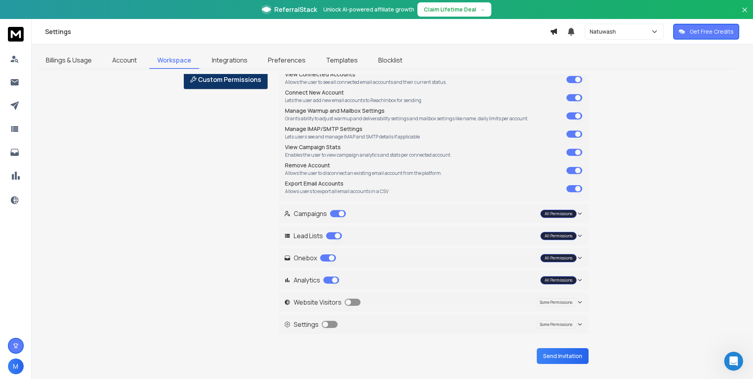
scroll to position [150, 0]
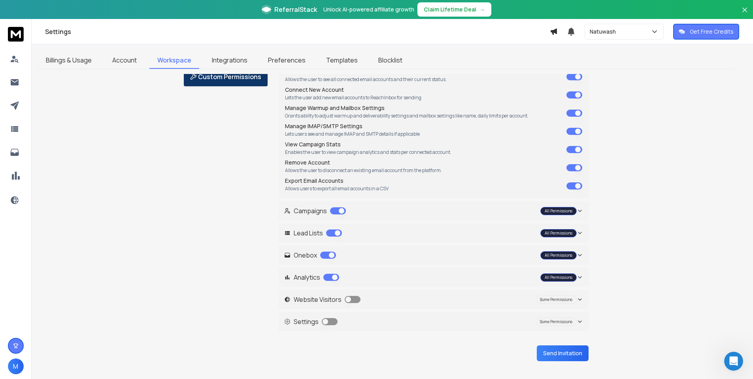
click at [351, 301] on button "button" at bounding box center [353, 299] width 16 height 7
click at [331, 321] on button "button" at bounding box center [330, 321] width 16 height 7
click at [566, 356] on button "Send Invitation" at bounding box center [563, 353] width 52 height 16
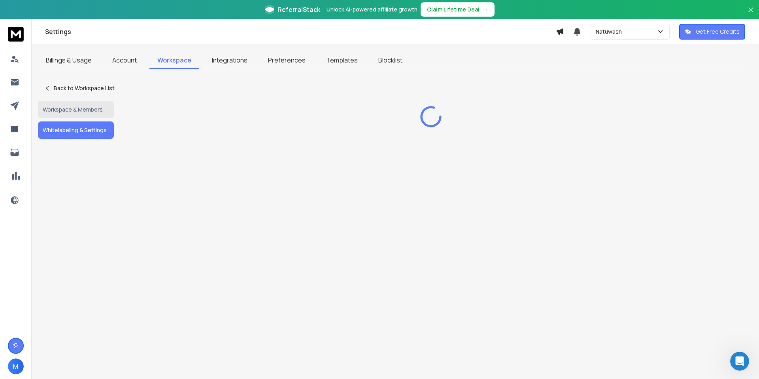
click at [72, 132] on button "Whitelabeling & Settings" at bounding box center [76, 129] width 76 height 17
